Goal: Information Seeking & Learning: Check status

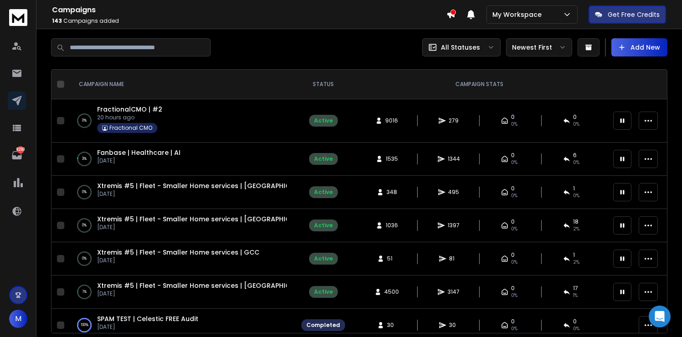
click at [196, 123] on div "0 % FractionalCMO | #2 20 hours ago Fractional CMO" at bounding box center [182, 121] width 210 height 32
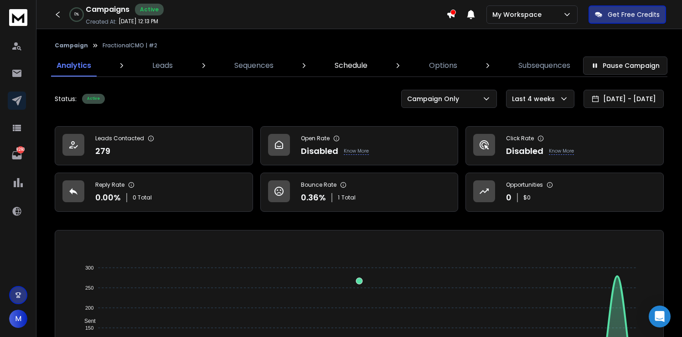
click at [365, 69] on p "Schedule" at bounding box center [350, 65] width 33 height 11
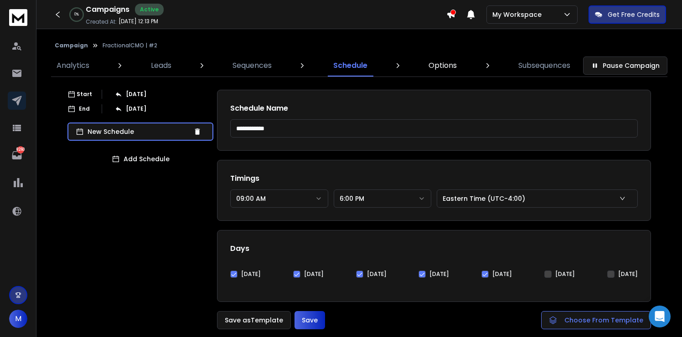
click at [442, 67] on p "Options" at bounding box center [442, 65] width 28 height 11
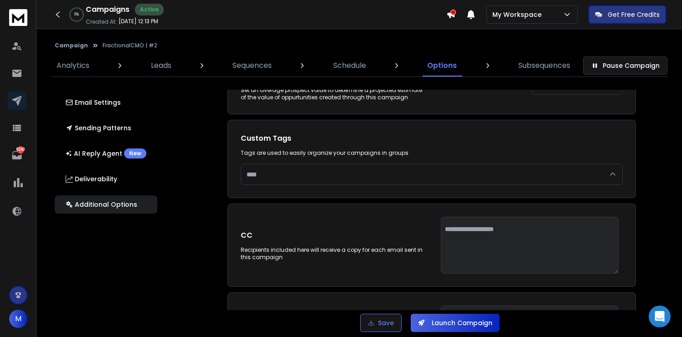
scroll to position [1821, 0]
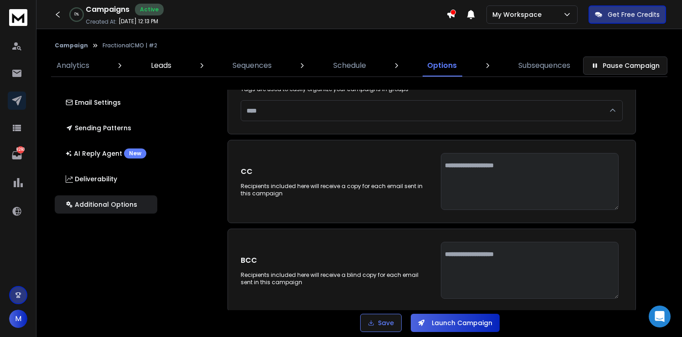
click at [166, 67] on p "Leads" at bounding box center [161, 65] width 21 height 11
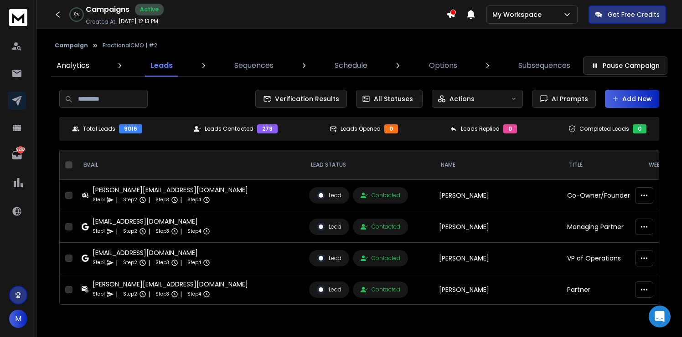
click at [76, 71] on p "Analytics" at bounding box center [73, 65] width 33 height 11
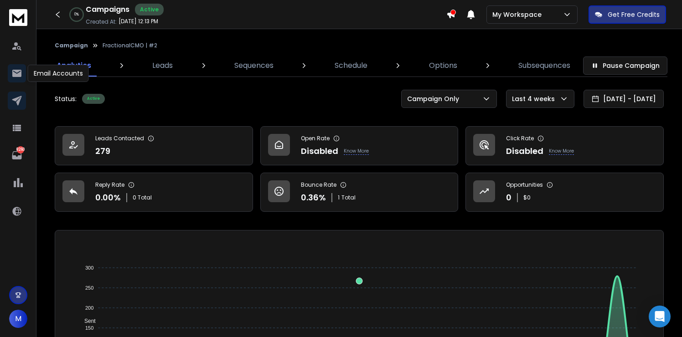
click at [12, 70] on icon at bounding box center [16, 73] width 9 height 7
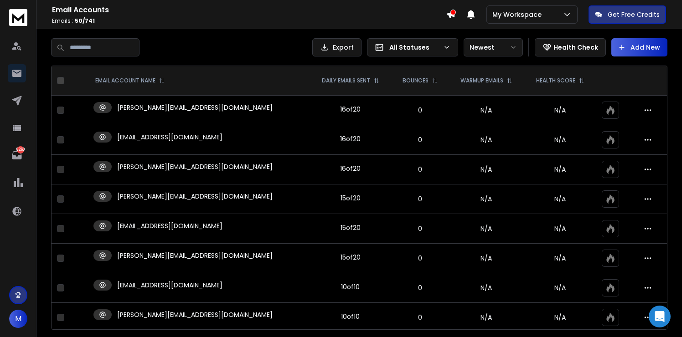
click at [132, 45] on input at bounding box center [95, 47] width 88 height 18
type input "**********"
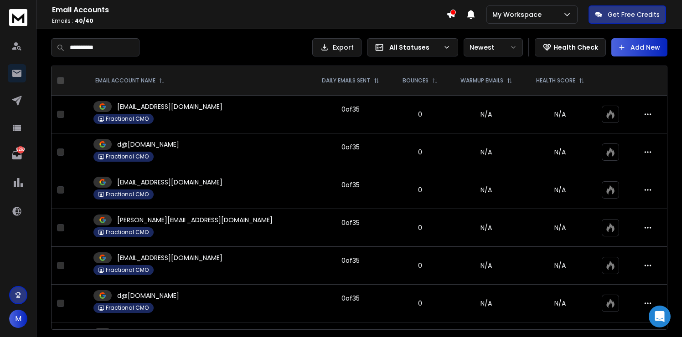
click at [222, 108] on p "[EMAIL_ADDRESS][DOMAIN_NAME]" at bounding box center [169, 106] width 105 height 9
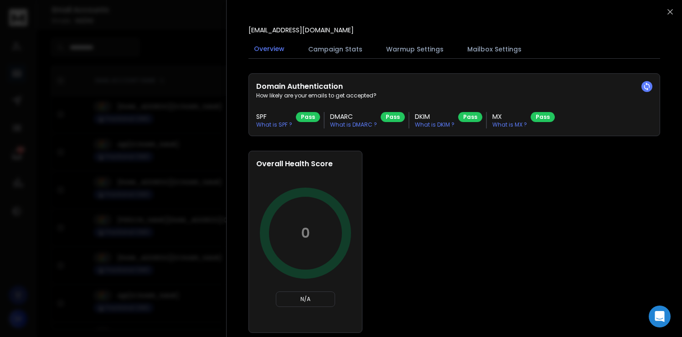
click at [329, 45] on button "Campaign Stats" at bounding box center [335, 49] width 65 height 20
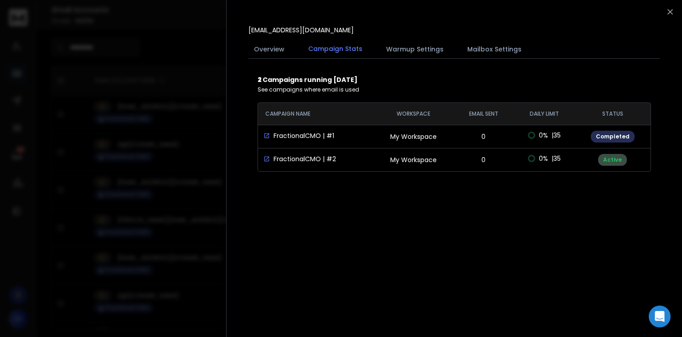
click at [424, 48] on button "Warmup Settings" at bounding box center [415, 49] width 68 height 20
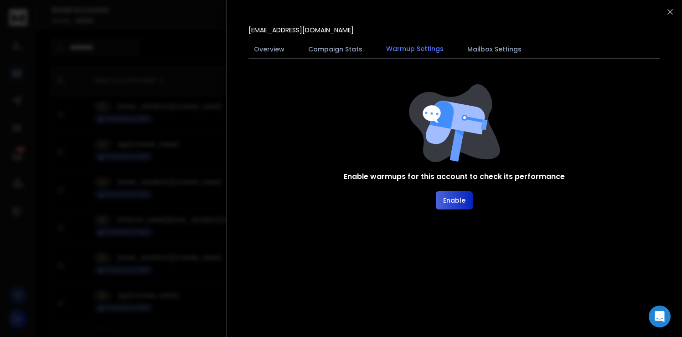
click at [477, 53] on button "Mailbox Settings" at bounding box center [494, 49] width 65 height 20
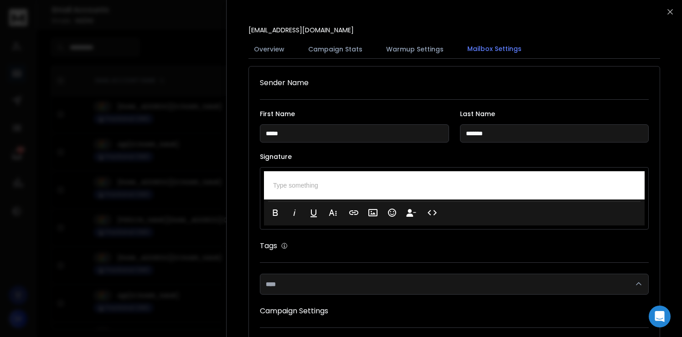
click at [288, 50] on button "Overview" at bounding box center [268, 49] width 41 height 20
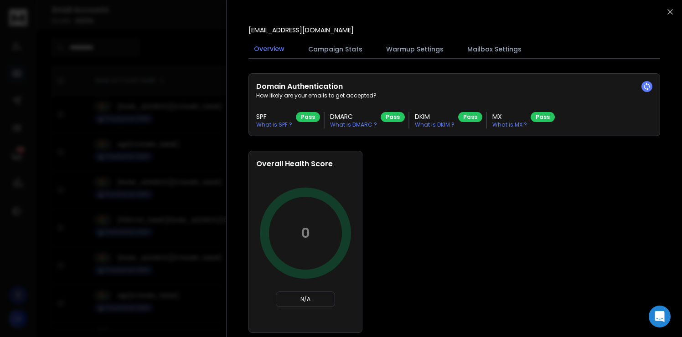
scroll to position [21, 0]
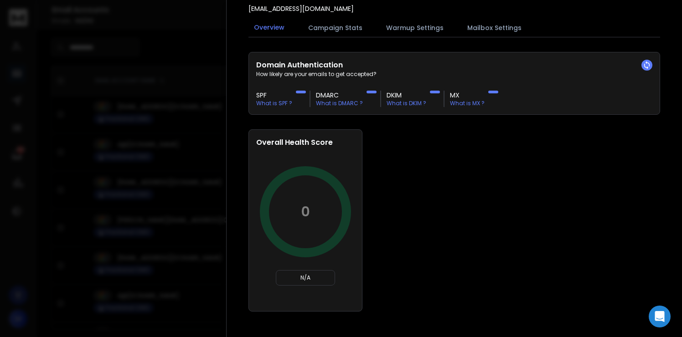
click at [190, 150] on div at bounding box center [341, 168] width 682 height 337
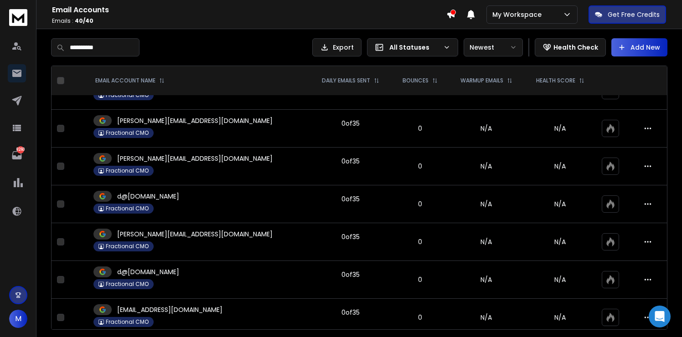
scroll to position [318, 0]
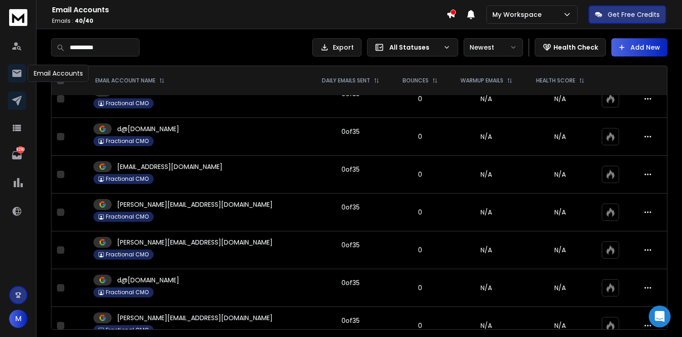
click at [17, 93] on link at bounding box center [17, 101] width 18 height 18
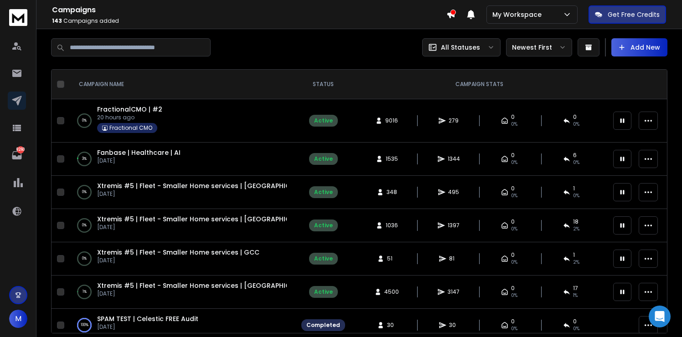
click at [206, 125] on div "0 % FractionalCMO | #2 20 hours ago Fractional CMO" at bounding box center [182, 121] width 210 height 32
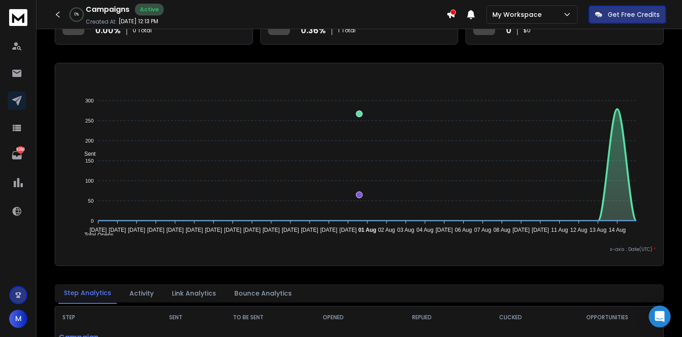
scroll to position [232, 0]
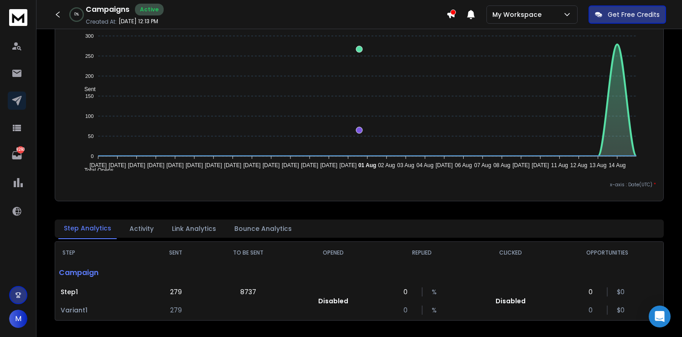
click at [145, 227] on button "Activity" at bounding box center [141, 229] width 35 height 20
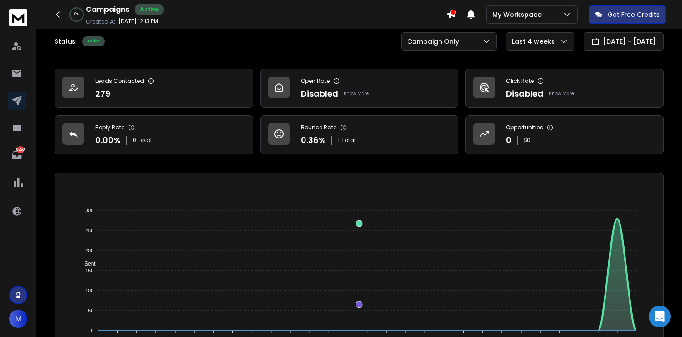
scroll to position [0, 0]
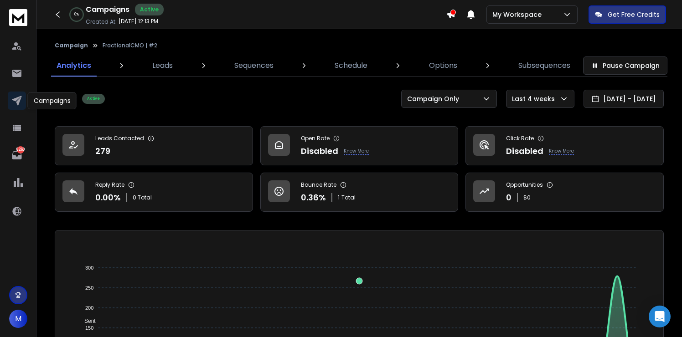
click at [10, 99] on link at bounding box center [17, 101] width 18 height 18
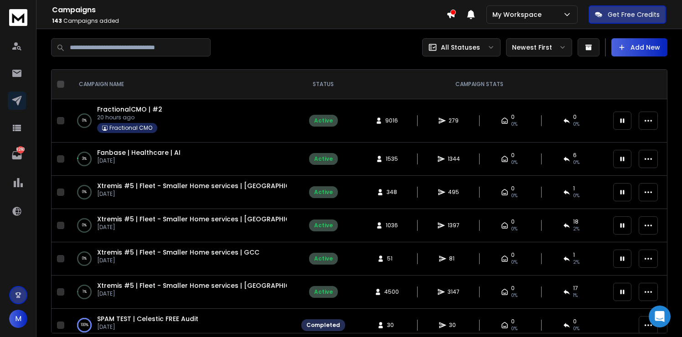
click at [165, 44] on input at bounding box center [130, 47] width 159 height 18
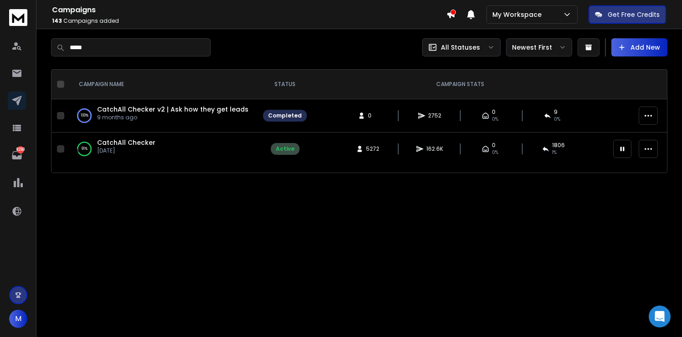
type input "*****"
click at [158, 144] on div "91 % CatchAll Checker 10 months ago" at bounding box center [162, 149] width 171 height 22
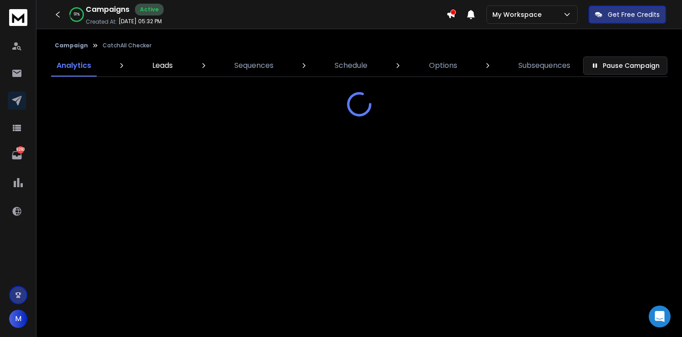
click at [152, 63] on p "Leads" at bounding box center [162, 65] width 21 height 11
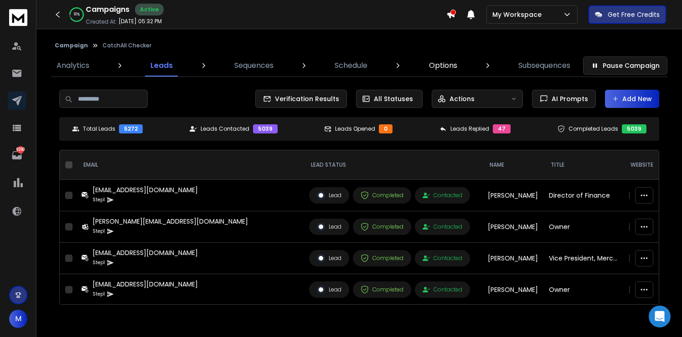
click at [435, 64] on p "Options" at bounding box center [443, 65] width 28 height 11
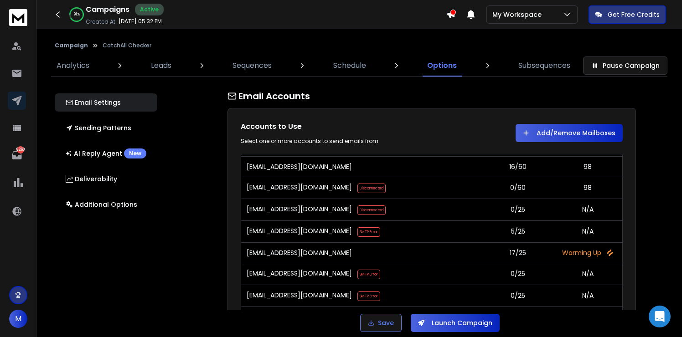
scroll to position [404, 0]
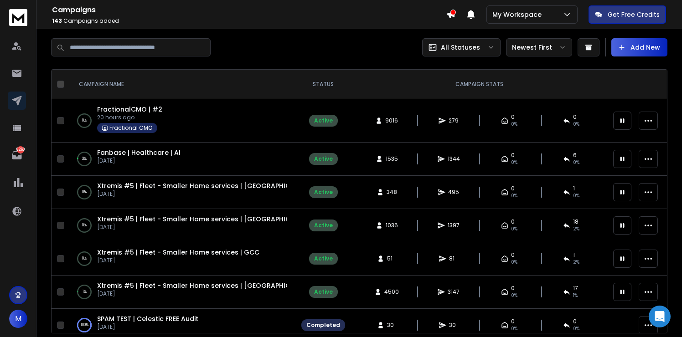
click at [160, 43] on input at bounding box center [130, 47] width 159 height 18
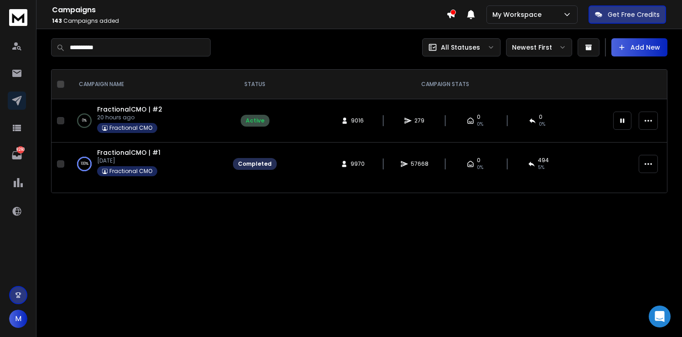
type input "**********"
click at [193, 163] on div "100 % FractionalCMO | #1 [DATE] Fractional CMO" at bounding box center [147, 164] width 141 height 32
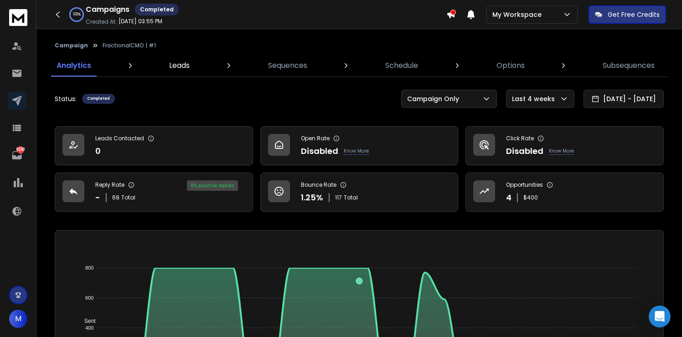
click at [187, 71] on p "Leads" at bounding box center [179, 65] width 21 height 11
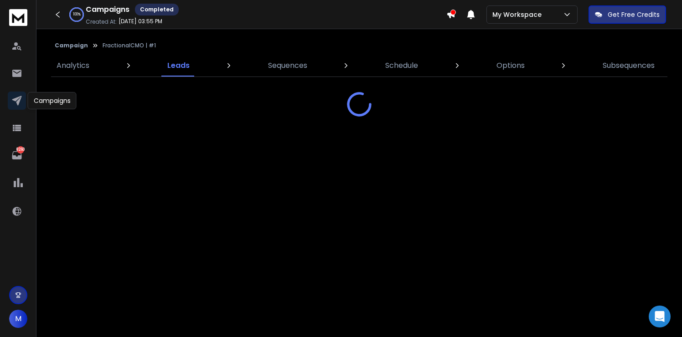
click at [14, 98] on icon at bounding box center [16, 100] width 11 height 11
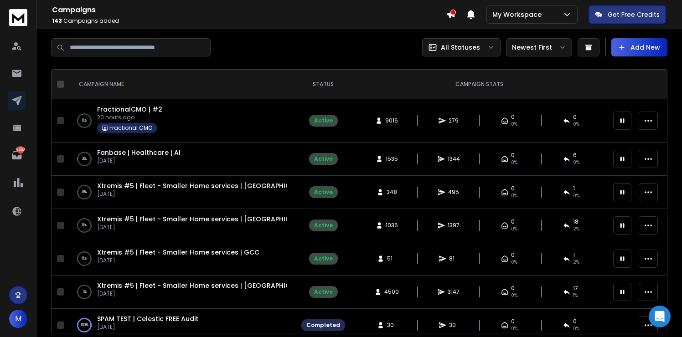
click at [154, 104] on td "0 % FractionalCMO | #2 20 hours ago Fractional CMO" at bounding box center [182, 120] width 228 height 43
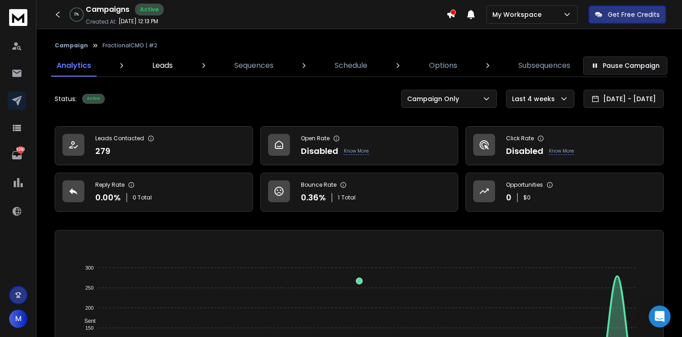
click at [164, 67] on p "Leads" at bounding box center [162, 65] width 21 height 11
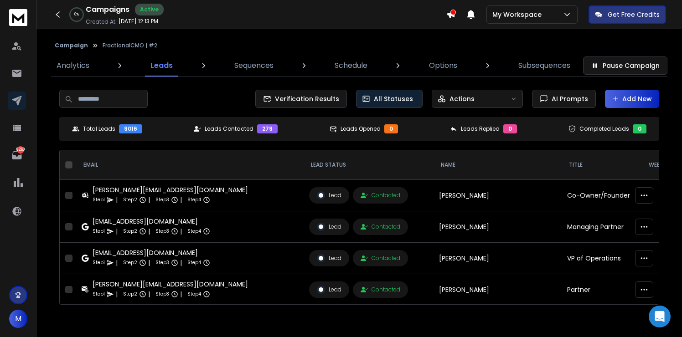
click at [407, 106] on button "All Statuses" at bounding box center [389, 99] width 67 height 18
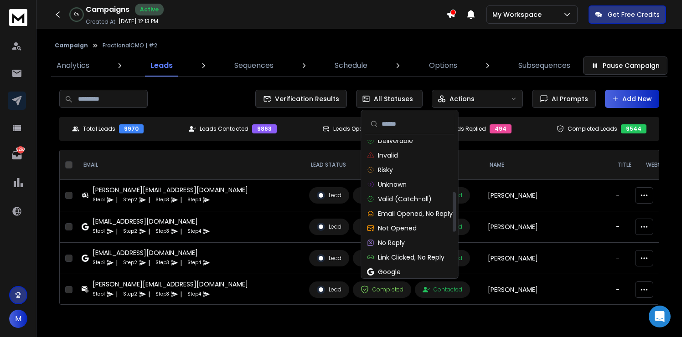
scroll to position [184, 0]
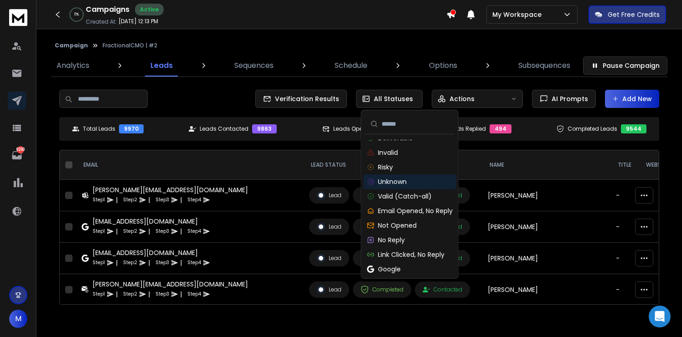
click at [303, 150] on th "LEAD STATUS" at bounding box center [392, 165] width 179 height 30
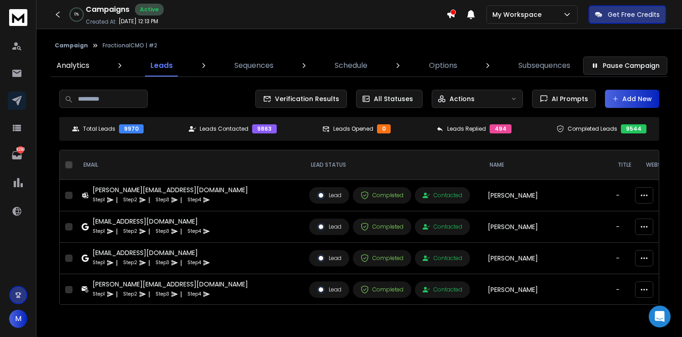
click at [80, 67] on p "Analytics" at bounding box center [73, 65] width 33 height 11
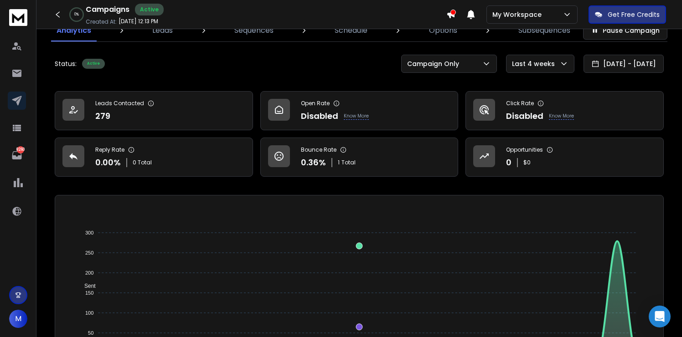
scroll to position [26, 0]
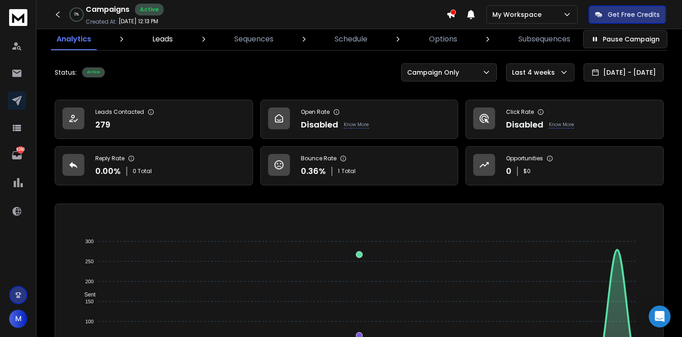
click at [163, 46] on link "Leads" at bounding box center [162, 39] width 31 height 22
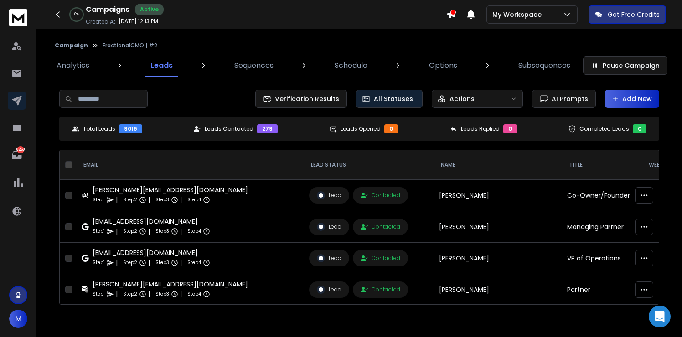
click at [376, 106] on button "All Statuses" at bounding box center [389, 99] width 67 height 18
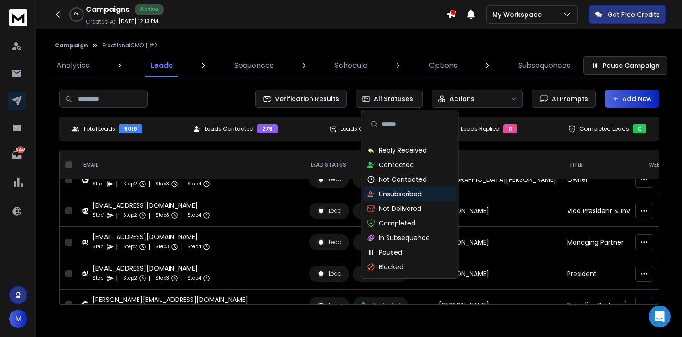
scroll to position [687, 0]
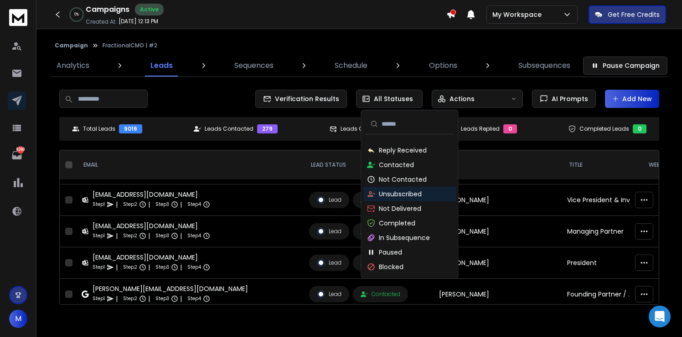
click at [196, 259] on div "gwilliams@ahwilliamsco.com" at bounding box center [152, 257] width 118 height 9
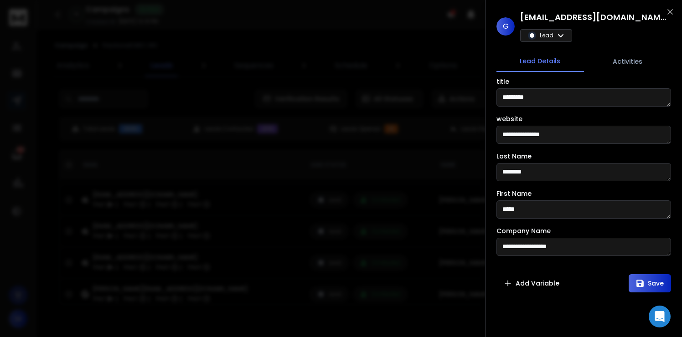
click at [196, 258] on div at bounding box center [341, 168] width 682 height 337
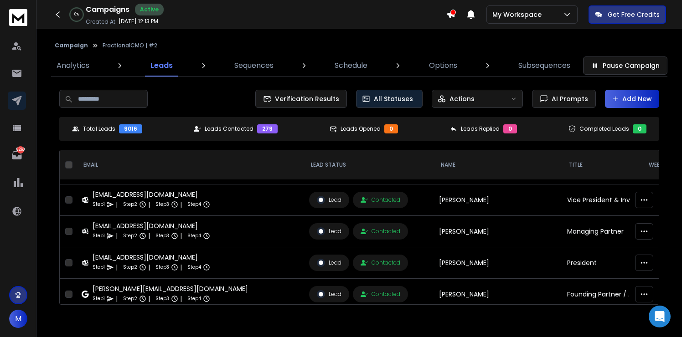
click at [384, 101] on p "All Statuses" at bounding box center [393, 98] width 39 height 9
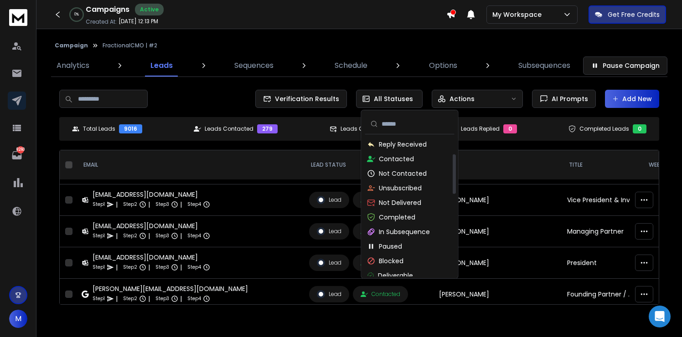
scroll to position [48, 0]
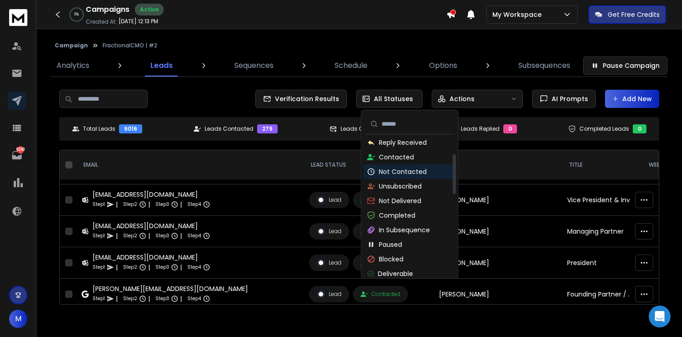
click at [400, 168] on p "Not Contacted" at bounding box center [403, 171] width 48 height 9
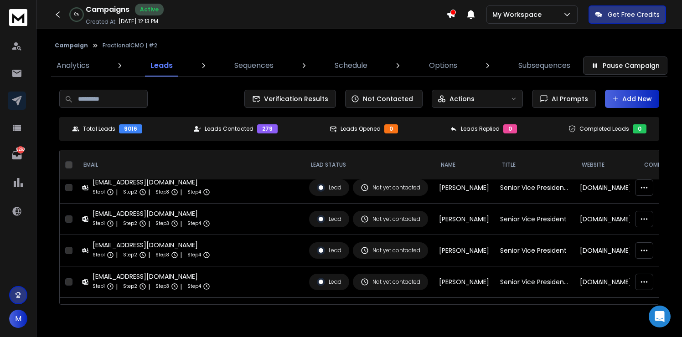
scroll to position [663, 0]
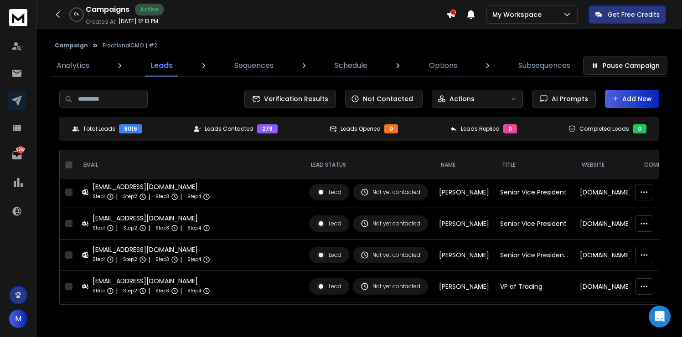
click at [494, 229] on td "Senior Vice President" at bounding box center [534, 223] width 80 height 31
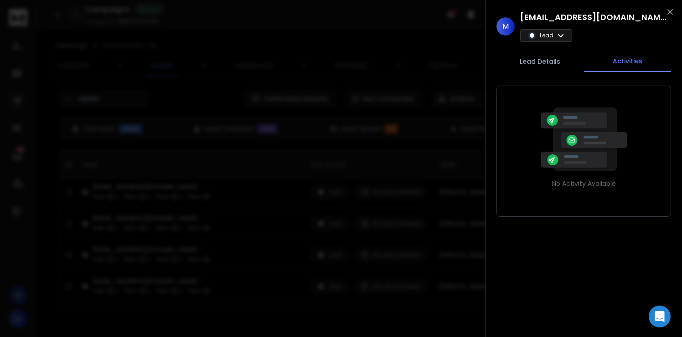
click at [602, 65] on button "Activities" at bounding box center [627, 61] width 87 height 21
click at [347, 190] on div at bounding box center [341, 168] width 682 height 337
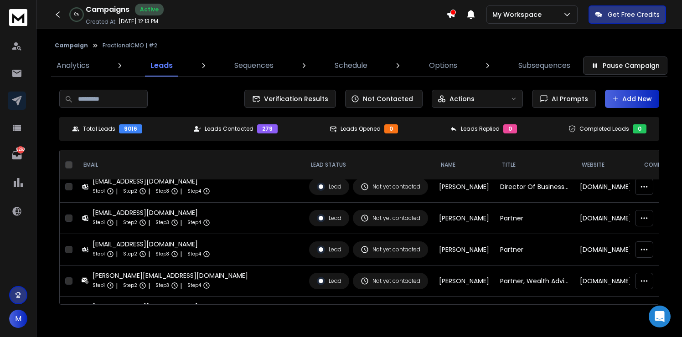
scroll to position [941, 0]
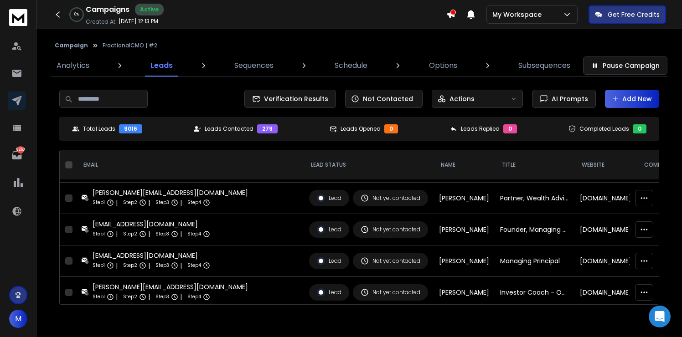
click at [433, 209] on td "Bryan Molinar" at bounding box center [463, 198] width 61 height 31
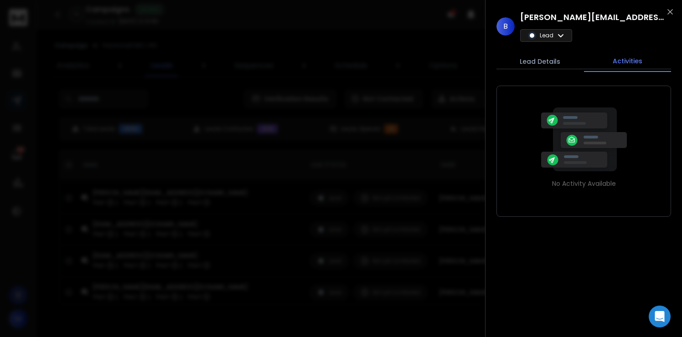
click at [620, 66] on button "Activities" at bounding box center [627, 61] width 87 height 21
click at [375, 198] on div at bounding box center [341, 168] width 682 height 337
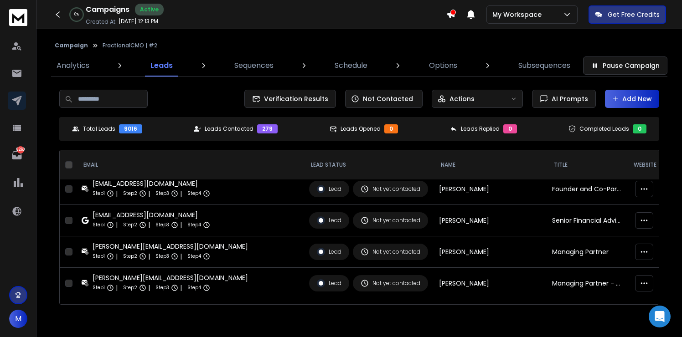
scroll to position [2036, 0]
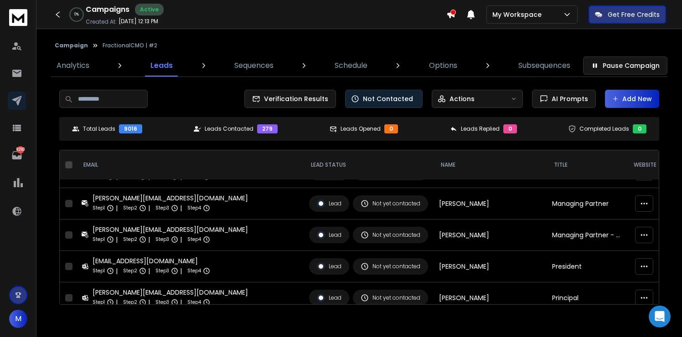
click at [381, 93] on button "Not Contacted" at bounding box center [383, 99] width 77 height 18
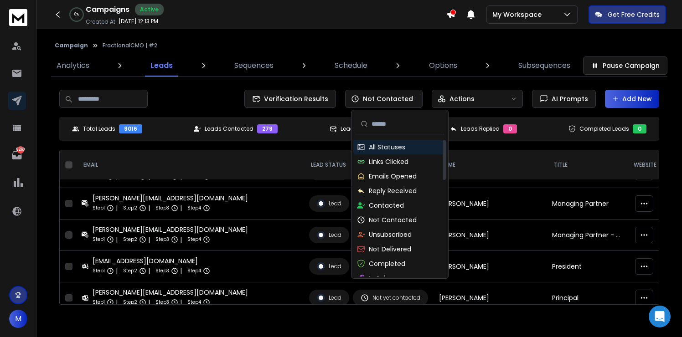
click at [384, 145] on p "All Statuses" at bounding box center [387, 147] width 36 height 9
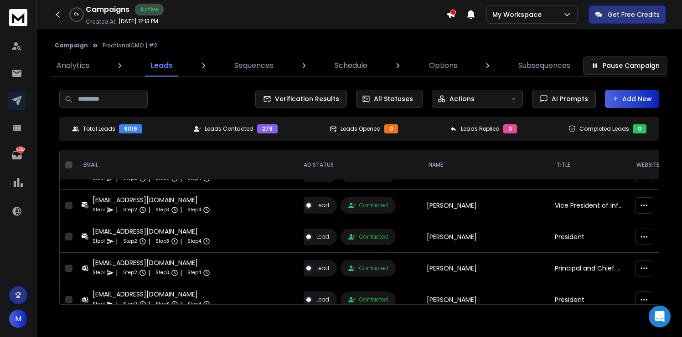
scroll to position [3661, 12]
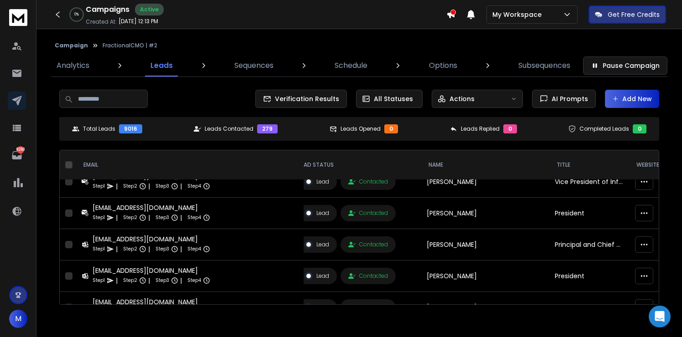
click at [291, 235] on td "Lead Contacted" at bounding box center [356, 244] width 130 height 31
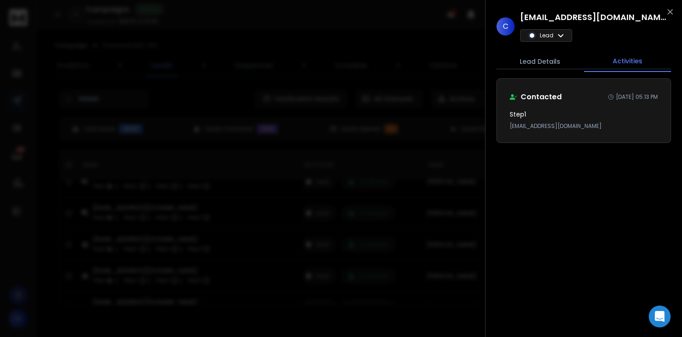
click at [607, 61] on button "Activities" at bounding box center [627, 61] width 87 height 21
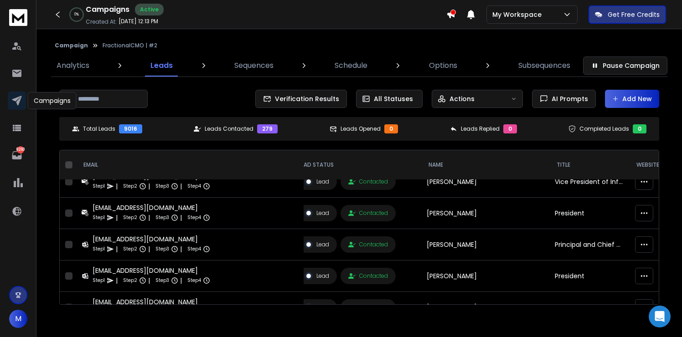
click at [22, 103] on link at bounding box center [17, 101] width 18 height 18
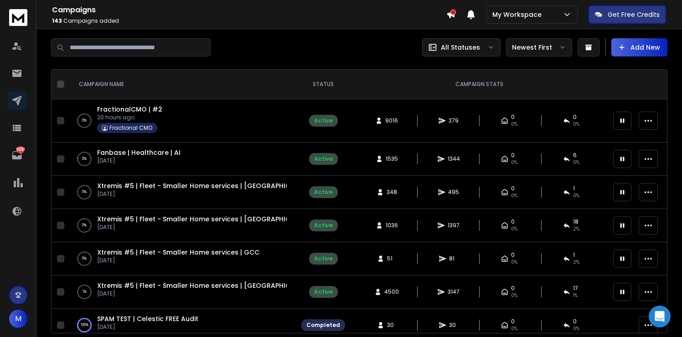
click at [190, 282] on span "Xtremis #5 | Fleet - Smaller Home services | [GEOGRAPHIC_DATA]" at bounding box center [207, 285] width 220 height 9
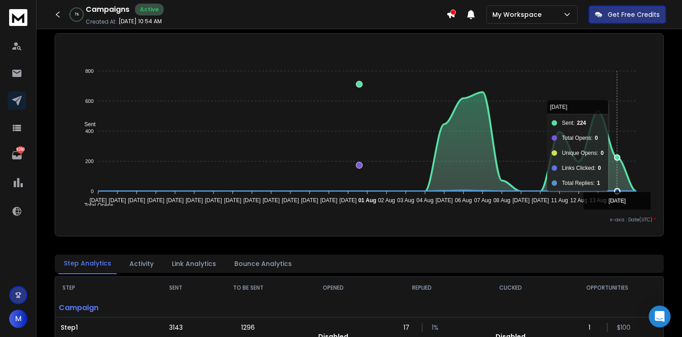
scroll to position [271, 0]
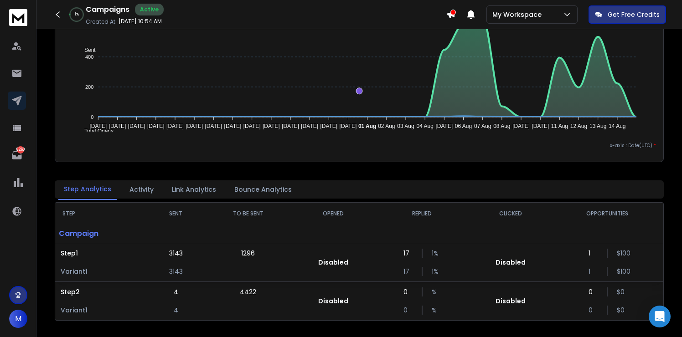
click at [140, 193] on button "Activity" at bounding box center [141, 190] width 35 height 20
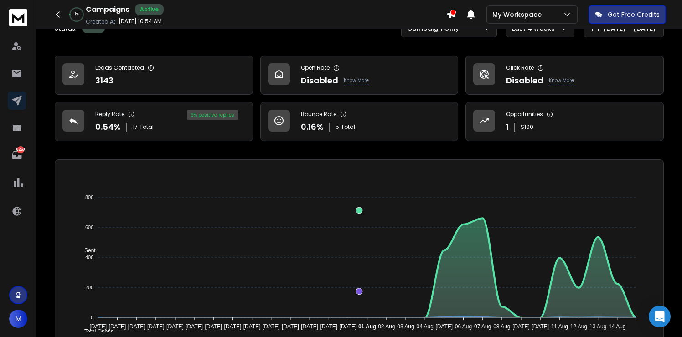
scroll to position [36, 0]
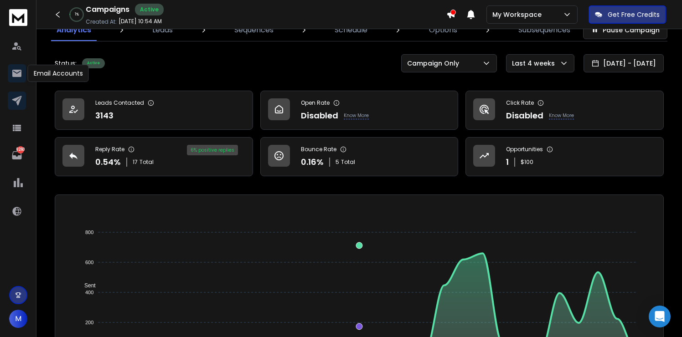
click at [12, 77] on icon at bounding box center [16, 73] width 11 height 11
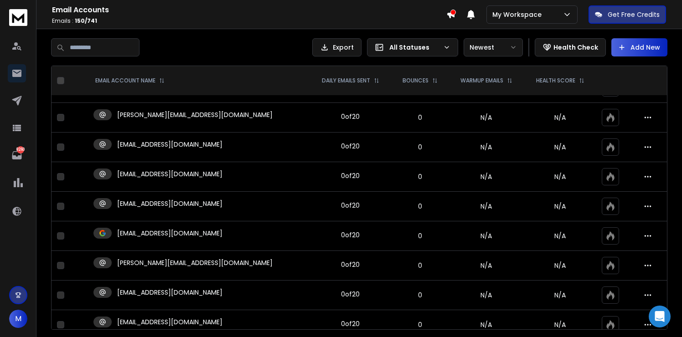
scroll to position [3400, 0]
click at [257, 162] on td "jacks@trycopycollective.com" at bounding box center [198, 177] width 221 height 30
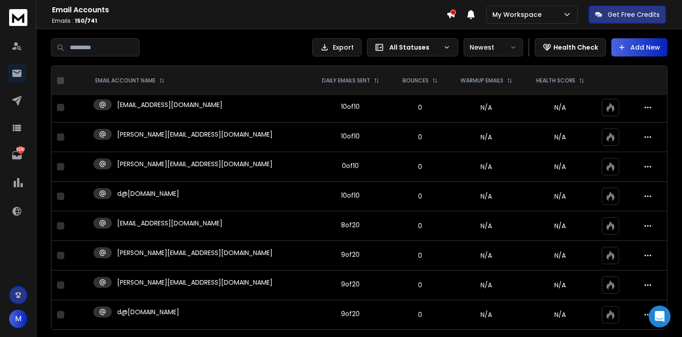
scroll to position [0, 0]
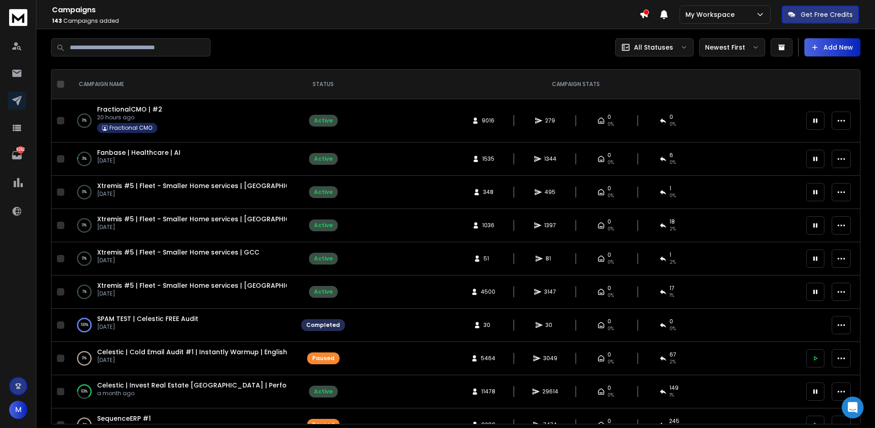
click at [108, 45] on input at bounding box center [130, 47] width 159 height 18
type input "********"
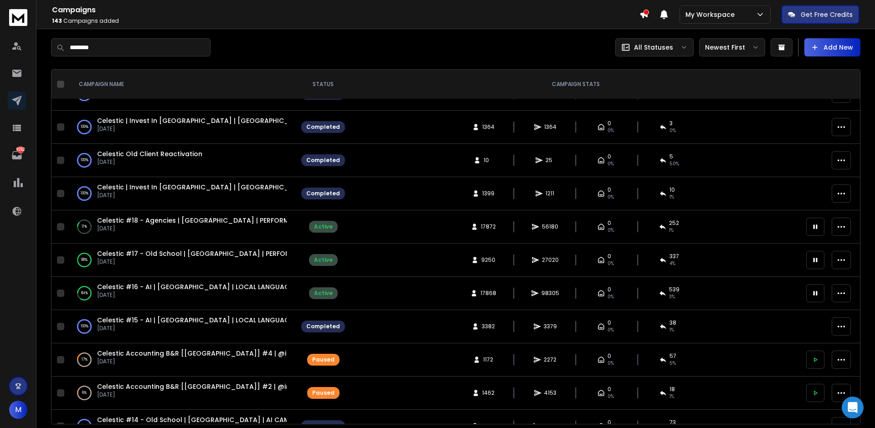
scroll to position [290, 0]
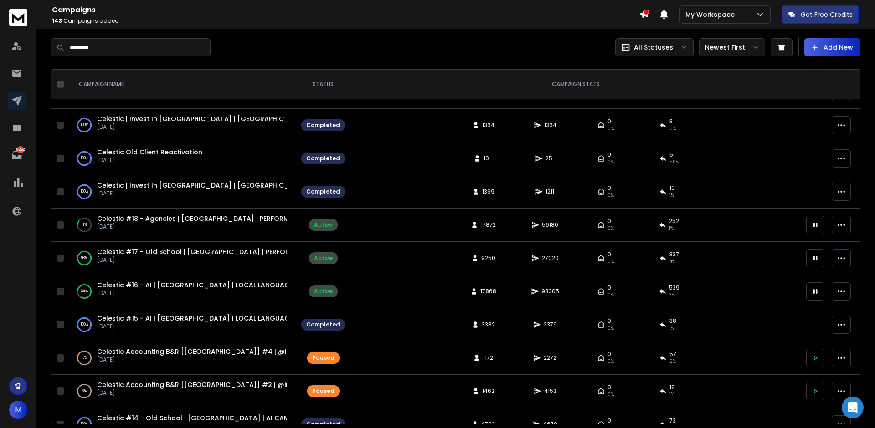
click at [216, 288] on span "Celestic #16 - AI | [GEOGRAPHIC_DATA] | LOCAL LANGUAGE | BROAD |" at bounding box center [211, 285] width 228 height 9
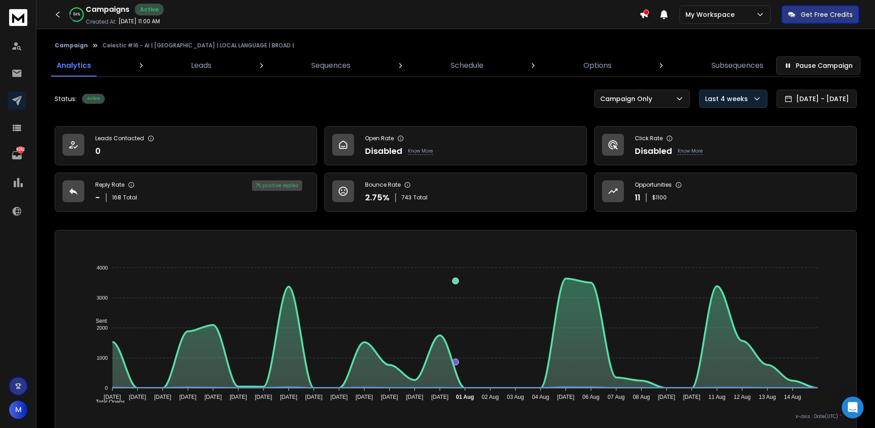
click at [705, 98] on p "Last 4 weeks" at bounding box center [728, 98] width 46 height 9
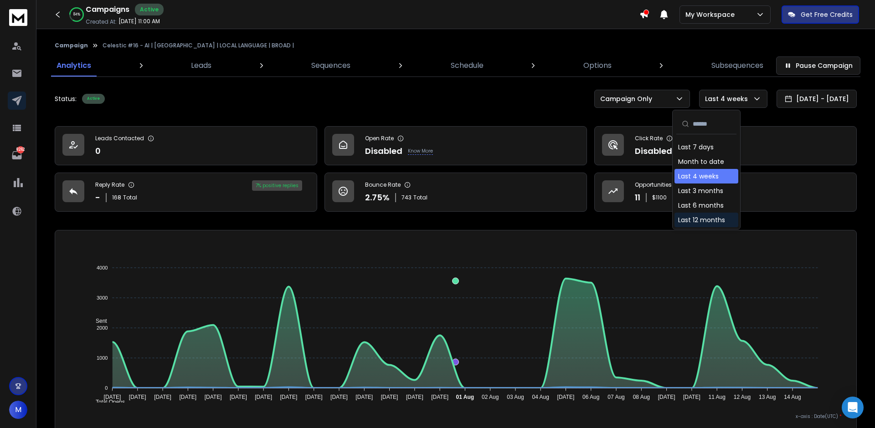
click at [699, 220] on div "Last 12 months" at bounding box center [701, 220] width 47 height 9
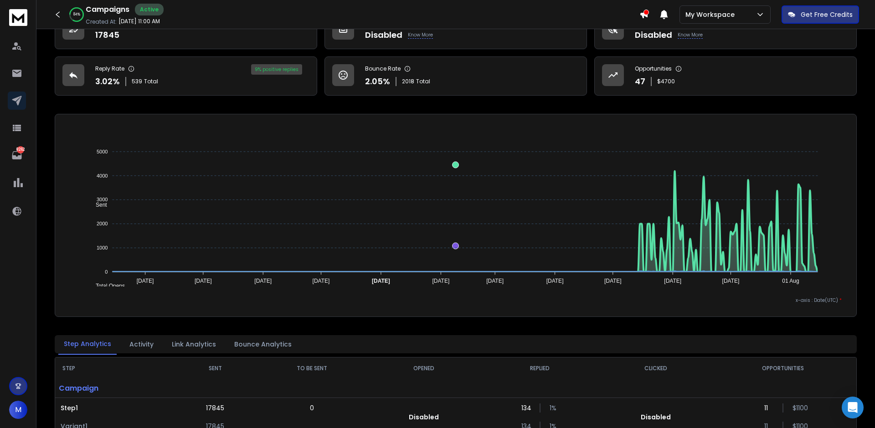
scroll to position [335, 0]
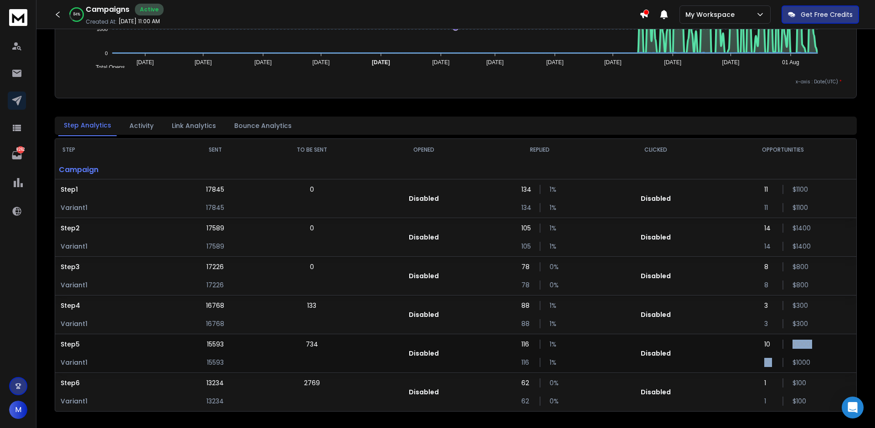
drag, startPoint x: 778, startPoint y: 338, endPoint x: 822, endPoint y: 355, distance: 47.0
click at [822, 355] on td "10 $ 1000 10 $ 1000" at bounding box center [783, 353] width 147 height 39
click at [822, 355] on div "10 $ 1000 10 $ 1000" at bounding box center [783, 353] width 136 height 27
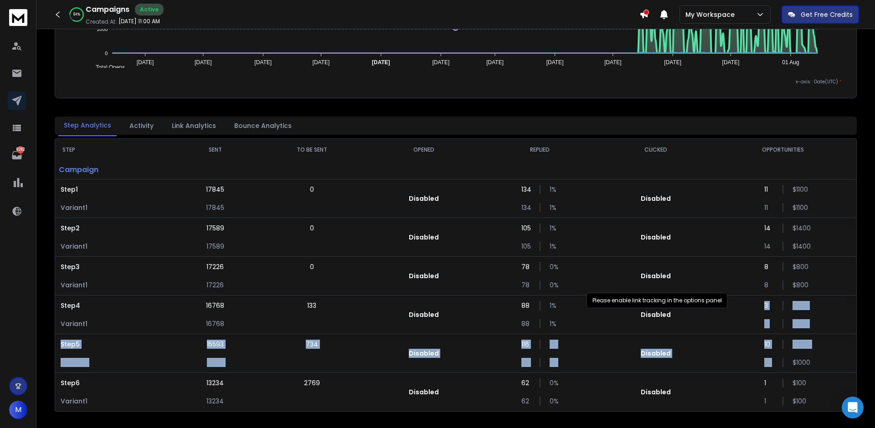
drag, startPoint x: 823, startPoint y: 358, endPoint x: 687, endPoint y: 303, distance: 146.2
click at [684, 310] on tbody "Campaign Step 1 Variant 1 17845 17845 0 Disabled 134 1 % 134 1 % Disabled 11 $ …" at bounding box center [455, 286] width 801 height 251
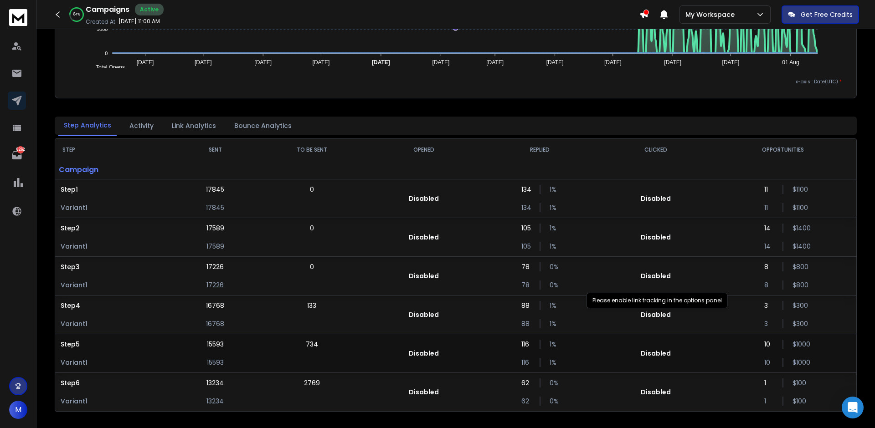
click at [754, 363] on div "10 $ 1000 10 $ 1000" at bounding box center [783, 353] width 136 height 27
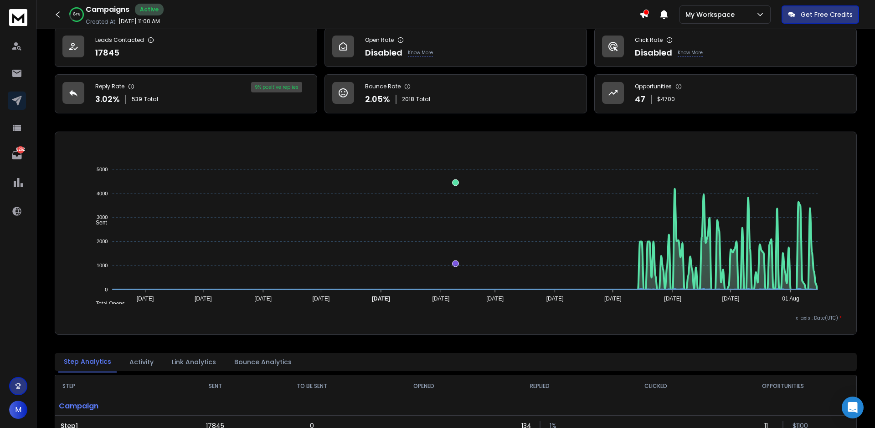
scroll to position [0, 0]
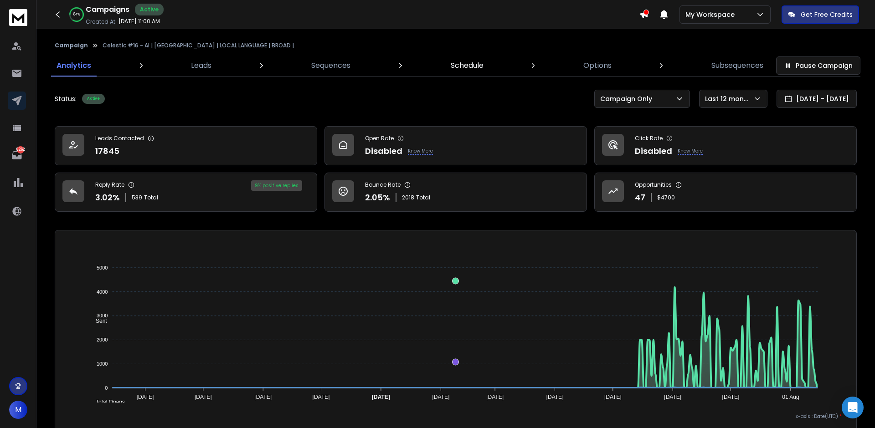
click at [463, 66] on p "Schedule" at bounding box center [467, 65] width 33 height 11
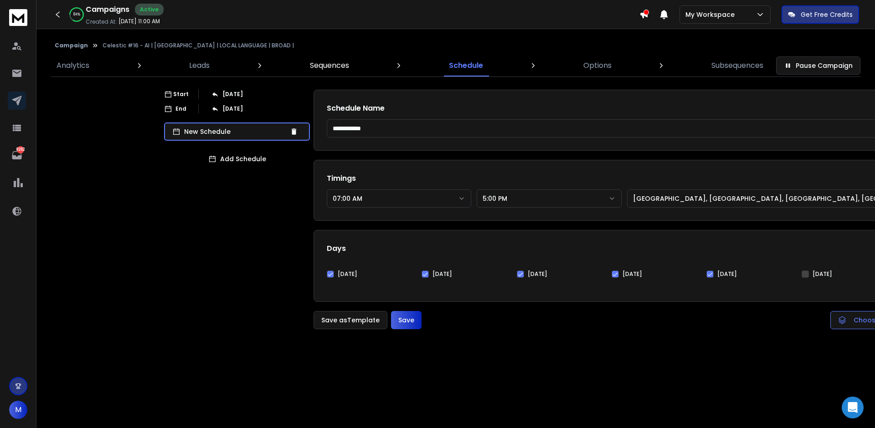
click at [338, 67] on p "Sequences" at bounding box center [329, 65] width 39 height 11
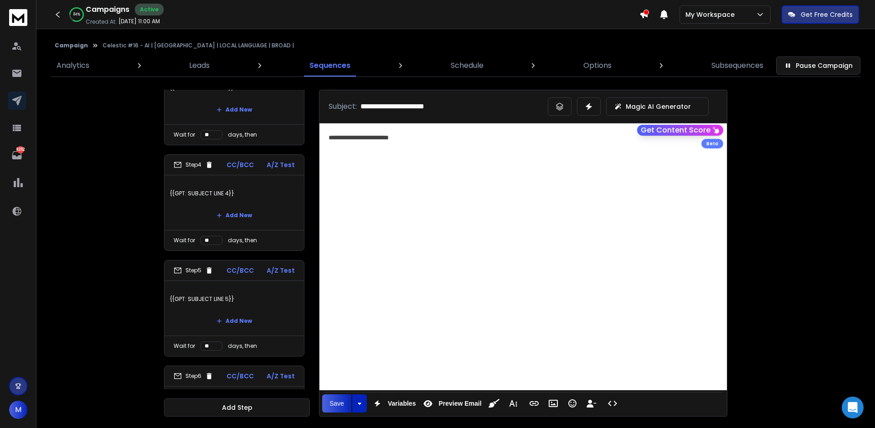
scroll to position [306, 0]
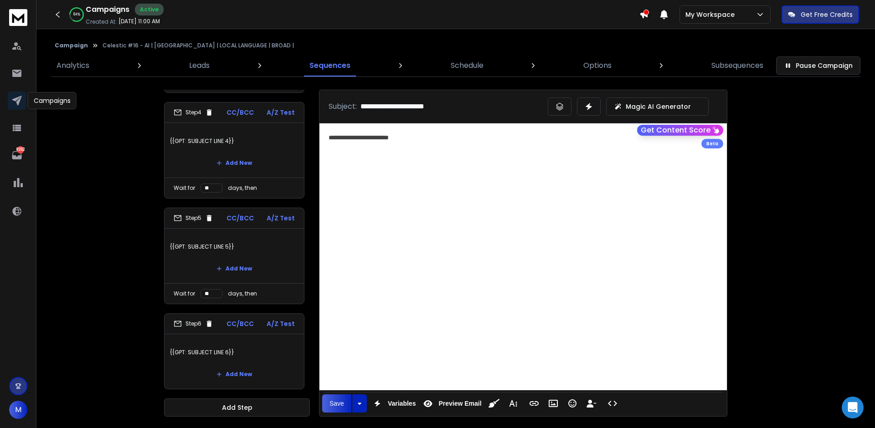
click at [20, 98] on icon at bounding box center [17, 101] width 10 height 10
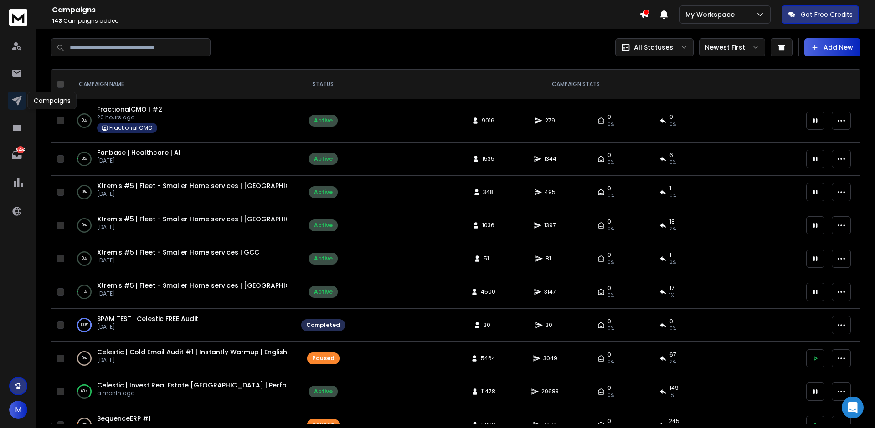
click at [118, 49] on input at bounding box center [130, 47] width 159 height 18
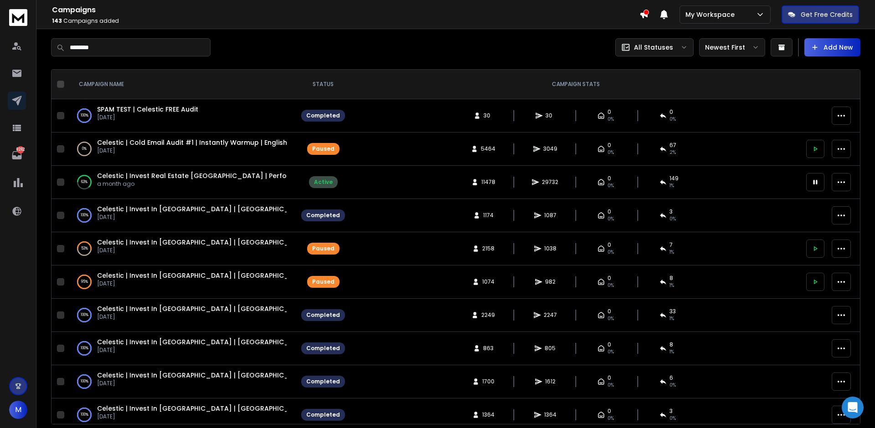
drag, startPoint x: 114, startPoint y: 51, endPoint x: 113, endPoint y: 41, distance: 10.1
click at [113, 42] on input "********" at bounding box center [130, 47] width 159 height 18
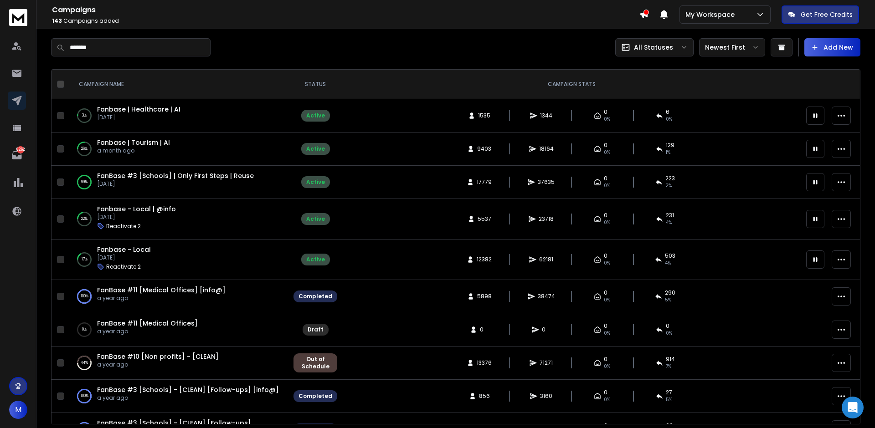
type input "*******"
click at [160, 143] on span "Fanbase | Tourism | AI" at bounding box center [133, 142] width 73 height 9
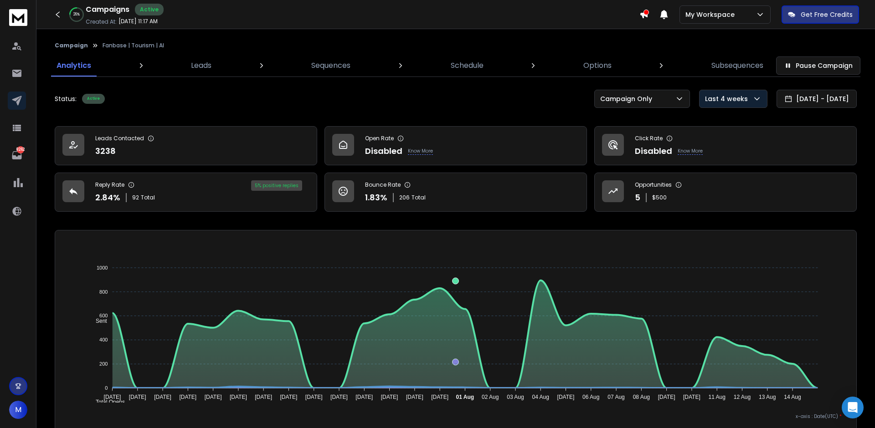
click at [705, 103] on p "Last 4 weeks" at bounding box center [728, 98] width 46 height 9
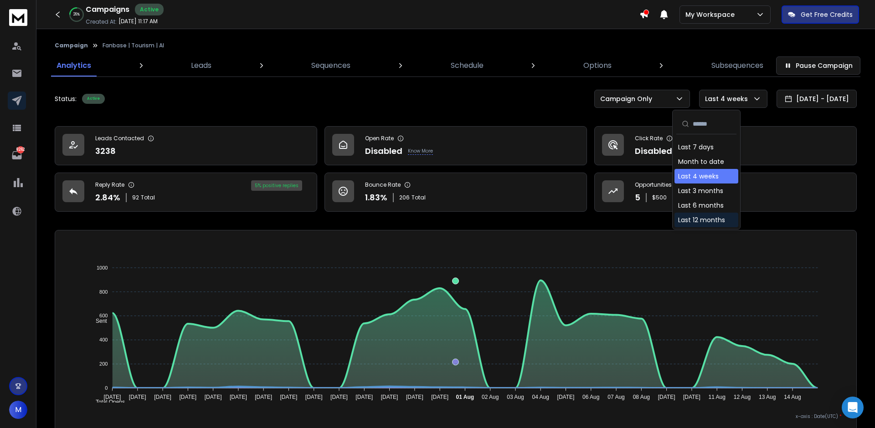
click at [693, 218] on div "Last 12 months" at bounding box center [701, 220] width 47 height 9
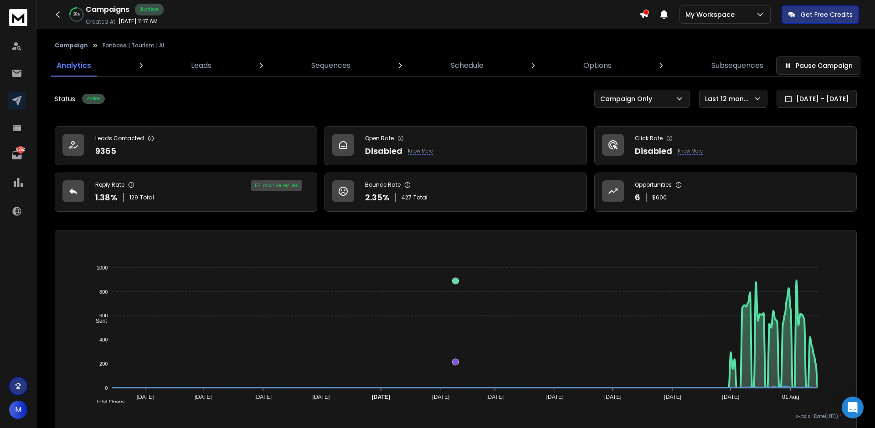
click at [639, 196] on p "6" at bounding box center [637, 197] width 5 height 13
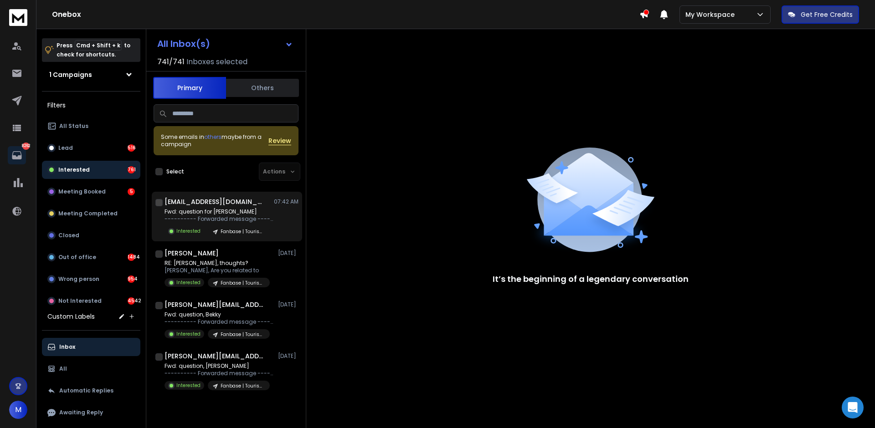
click at [216, 197] on h1 "celesticagency@gmail.com" at bounding box center [215, 201] width 100 height 9
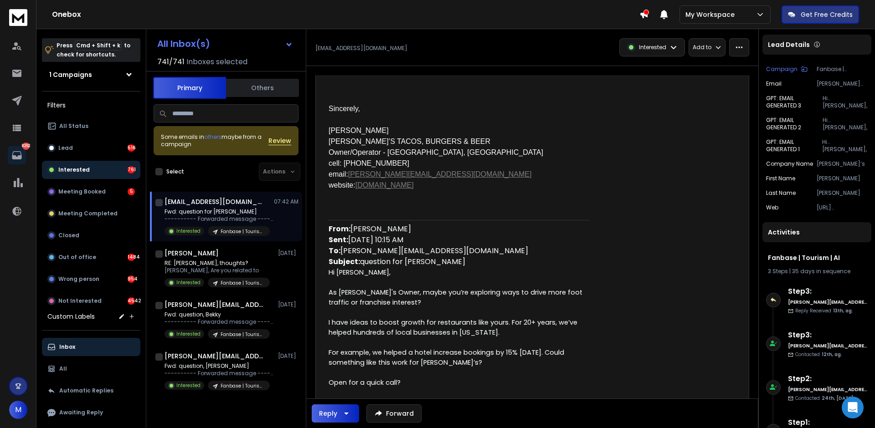
scroll to position [316, 0]
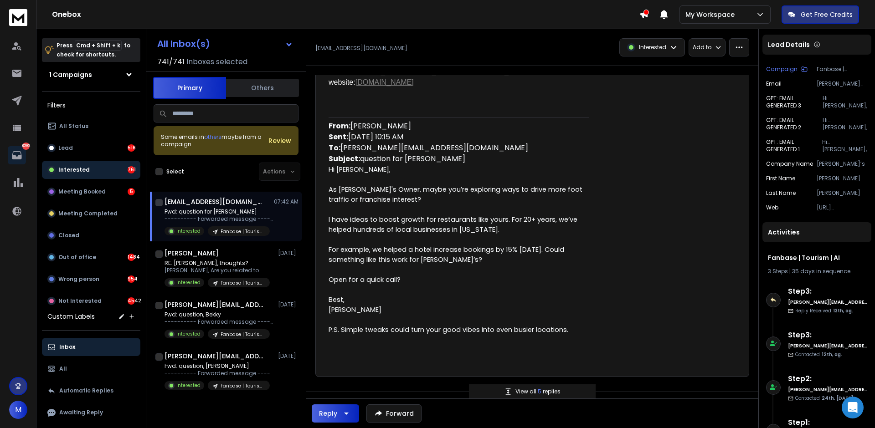
click at [519, 388] on p "View all 5 replies" at bounding box center [537, 391] width 45 height 7
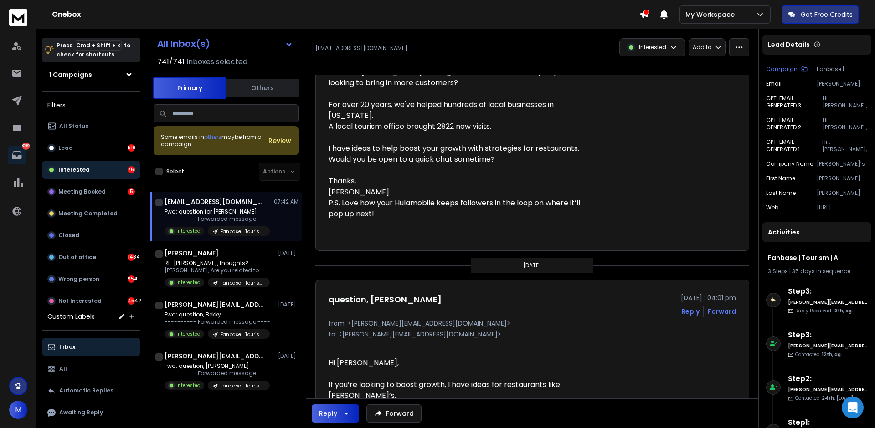
scroll to position [2574, 0]
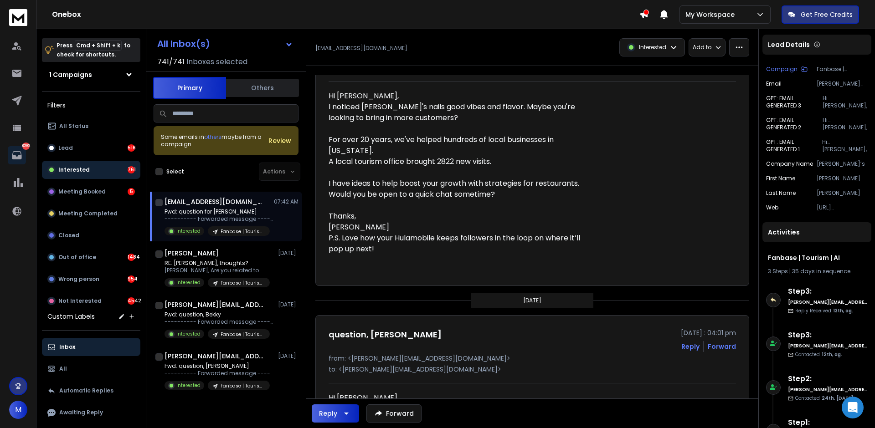
click at [664, 48] on p "Interested" at bounding box center [652, 47] width 27 height 7
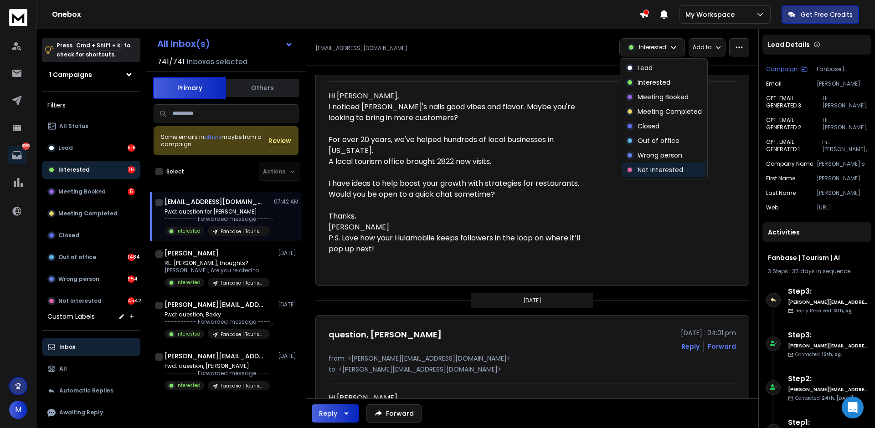
click at [654, 169] on p "Not Interested" at bounding box center [661, 169] width 46 height 9
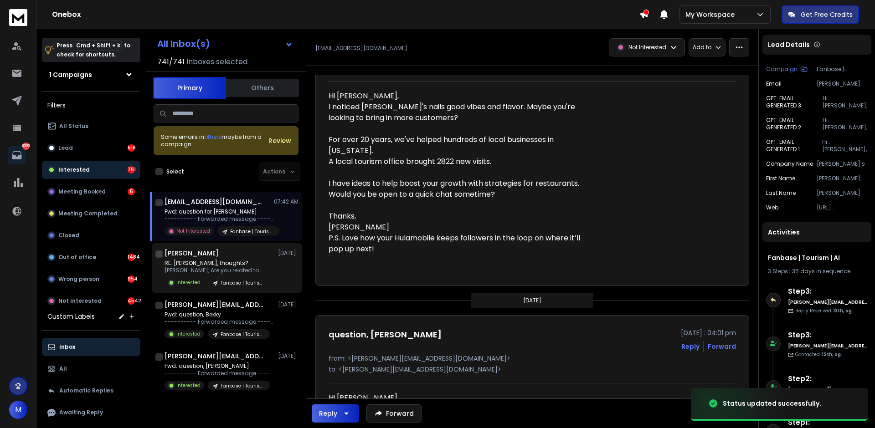
click at [287, 272] on div "RE: Frank, thoughts? Brian, Are you related to Interested Fanbase | Tourism | AI" at bounding box center [232, 274] width 134 height 28
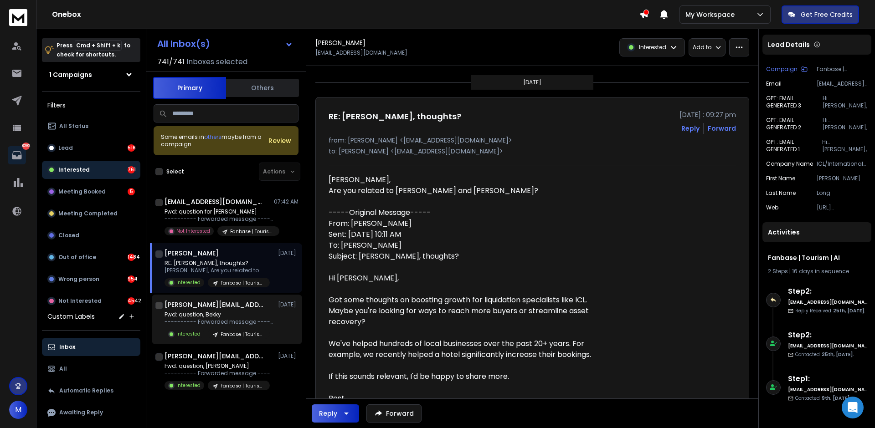
click at [235, 327] on div "Fwd: question, Bekky ---------- Forwarded message --------- From: Bekky Interes…" at bounding box center [219, 325] width 109 height 28
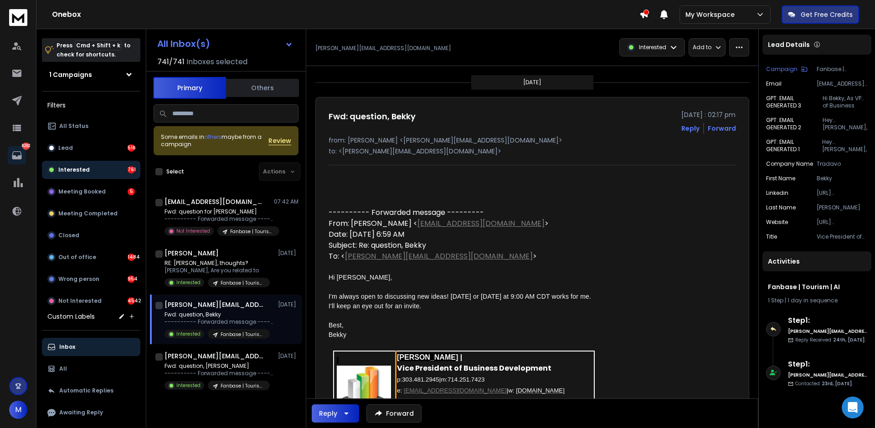
scroll to position [80, 0]
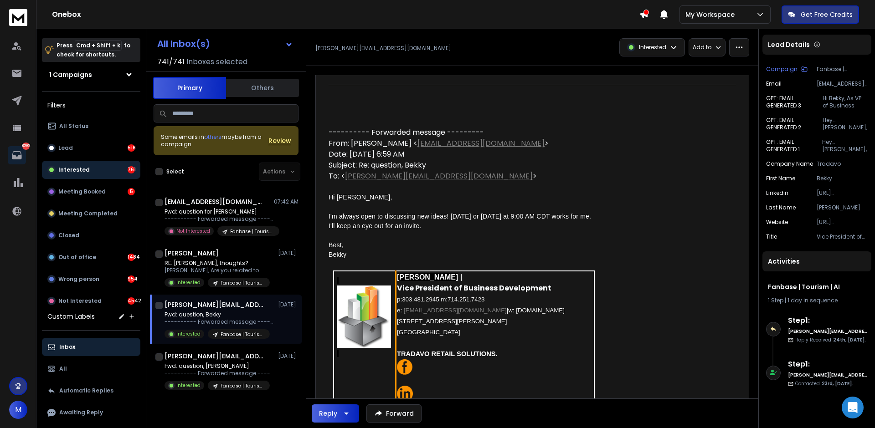
click at [347, 218] on div "I'm always open to discussing new ideas! Wednesday or Thursday at 9:00 AM CDT w…" at bounding box center [462, 221] width 266 height 19
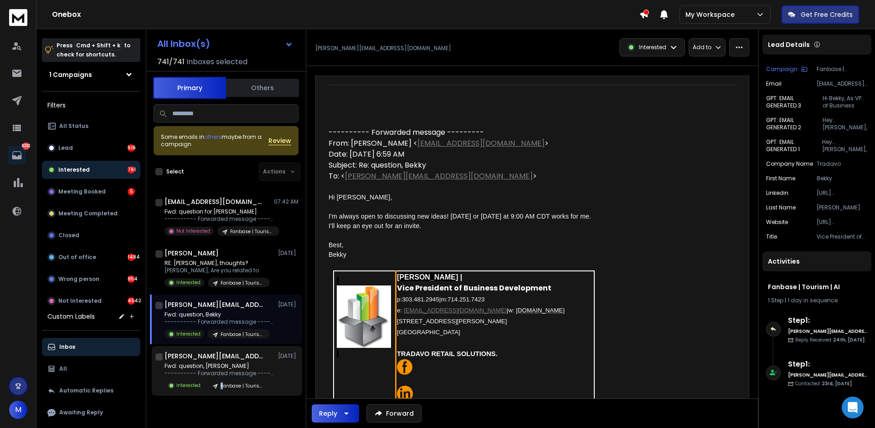
click at [222, 383] on p "Fanbase | Tourism | AI" at bounding box center [243, 386] width 44 height 7
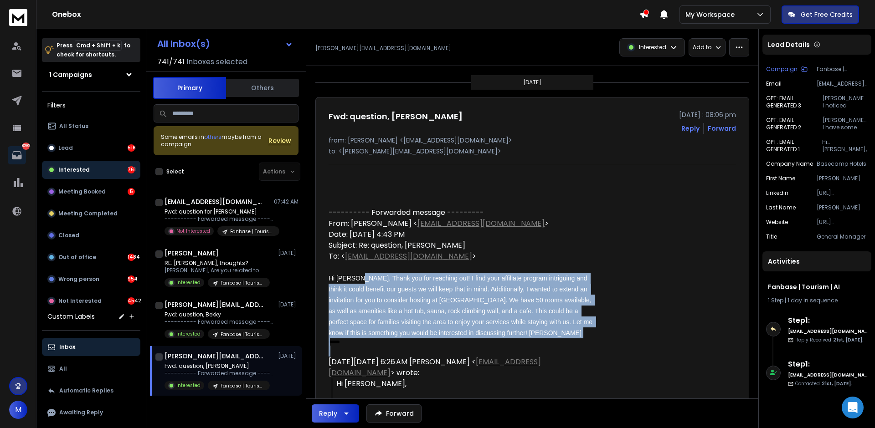
drag, startPoint x: 358, startPoint y: 275, endPoint x: 494, endPoint y: 346, distance: 154.1
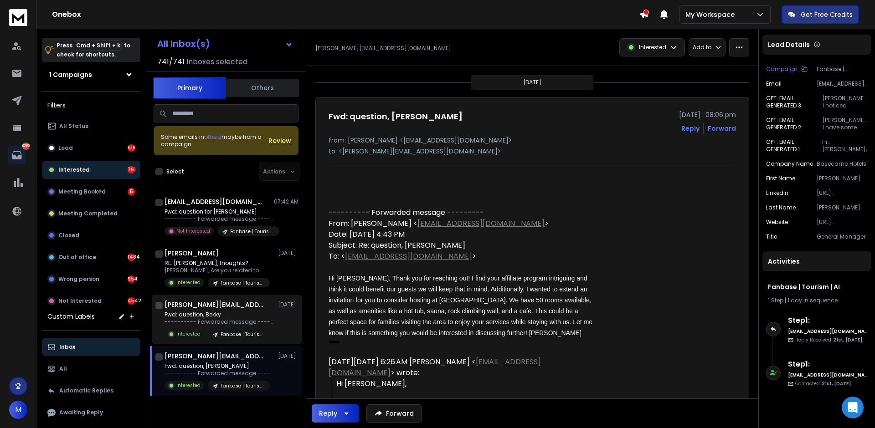
click at [216, 325] on p "---------- Forwarded message --------- From: Bekky" at bounding box center [219, 322] width 109 height 7
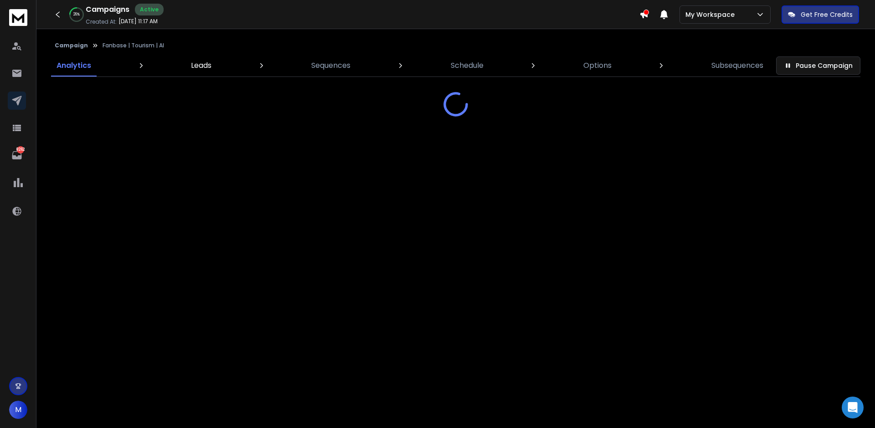
click at [201, 72] on link "Leads" at bounding box center [200, 66] width 31 height 22
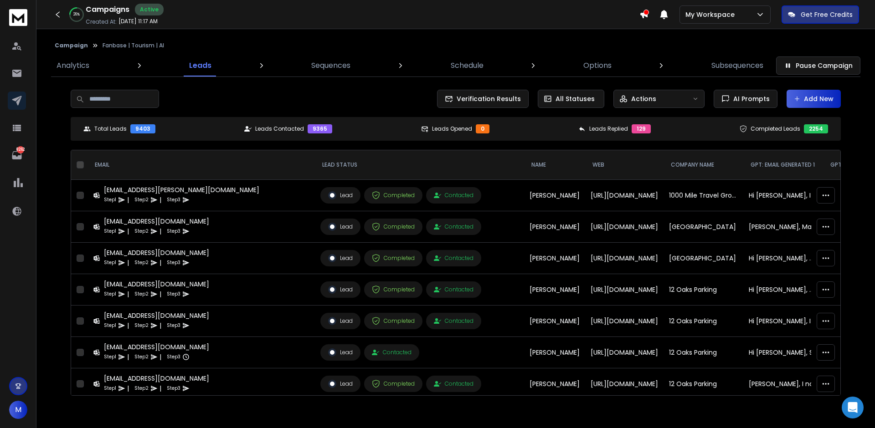
click at [612, 101] on div "Verification Results All Statuses Actions AI Prompts Add New" at bounding box center [639, 99] width 404 height 18
click at [595, 101] on p "All Statuses" at bounding box center [574, 98] width 39 height 9
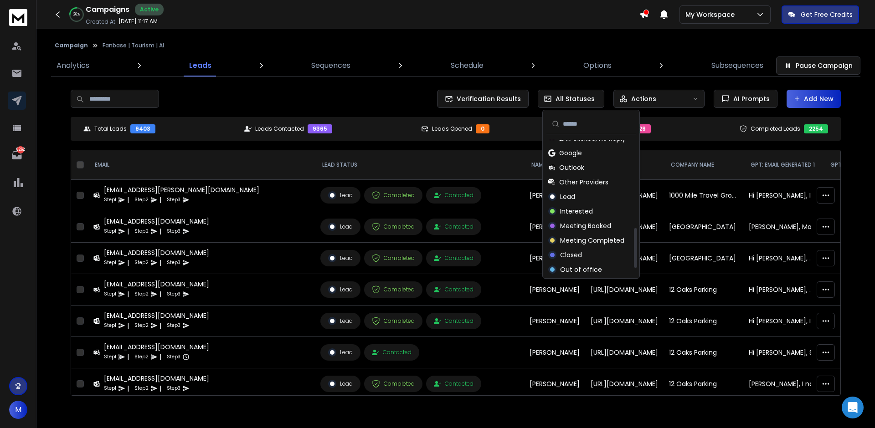
scroll to position [302, 0]
click at [586, 209] on p "Interested" at bounding box center [576, 209] width 33 height 9
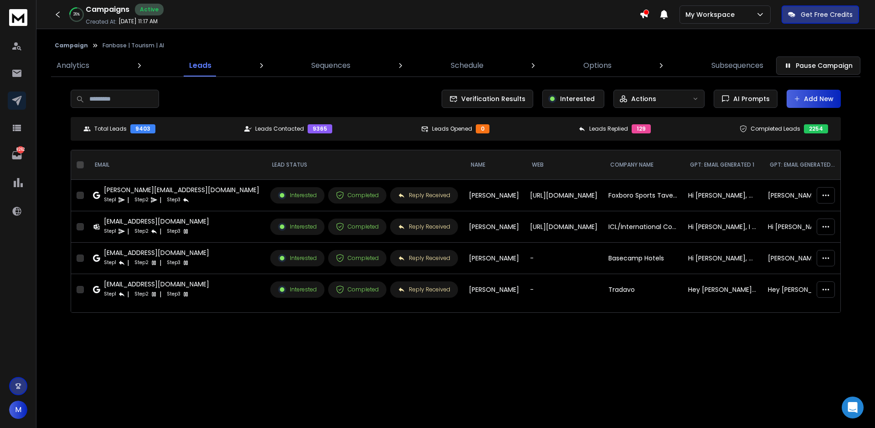
click at [556, 199] on td "https://foxborotavern.com" at bounding box center [564, 195] width 78 height 31
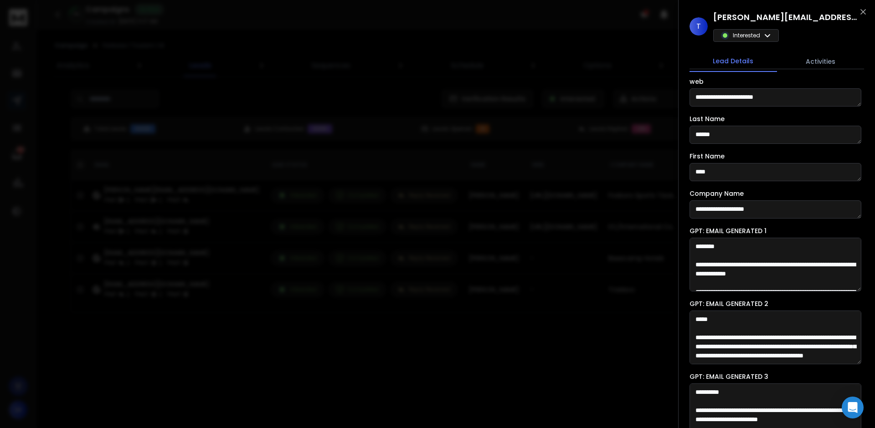
click at [645, 156] on div at bounding box center [437, 214] width 875 height 428
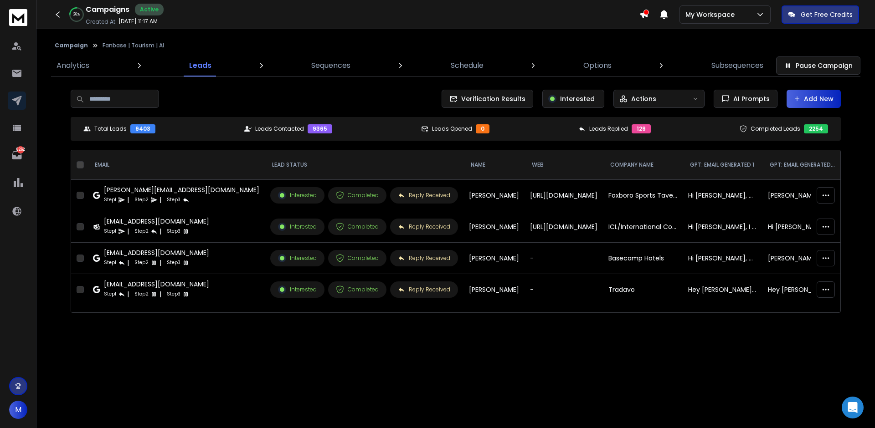
click at [470, 208] on td "Thom Popoli" at bounding box center [493, 195] width 61 height 31
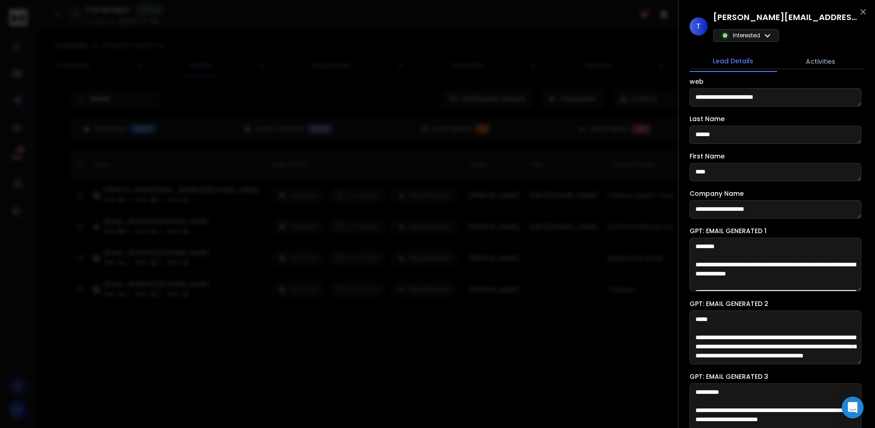
click at [811, 59] on button "Activities" at bounding box center [820, 61] width 87 height 20
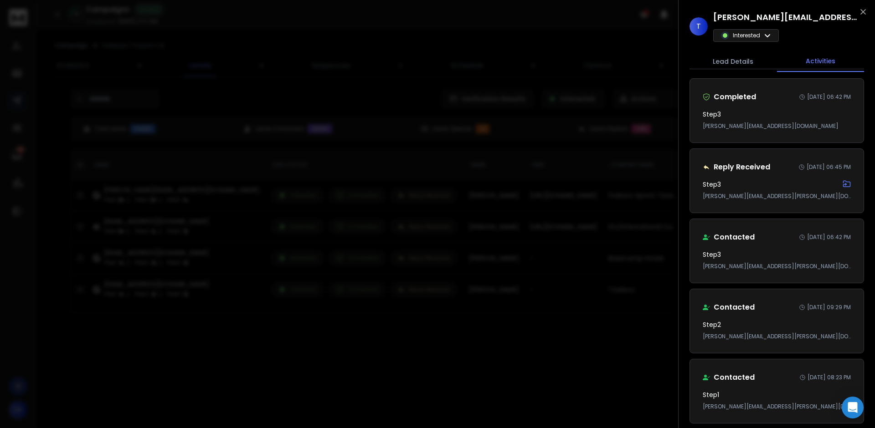
scroll to position [6, 0]
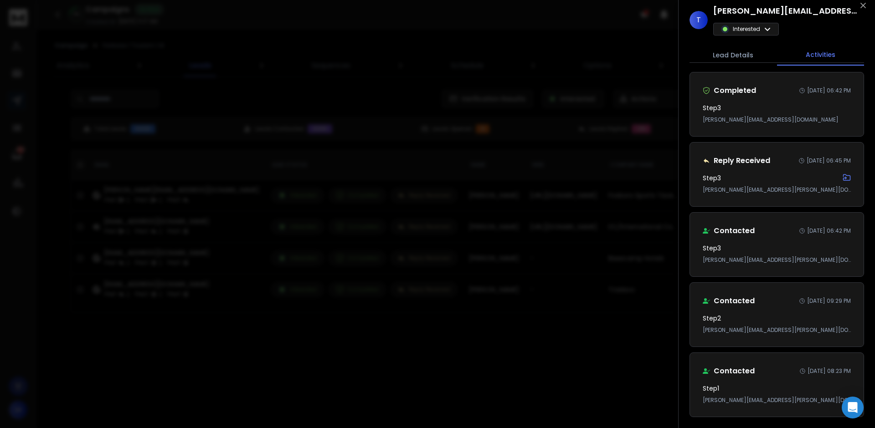
click at [612, 210] on div at bounding box center [437, 214] width 875 height 428
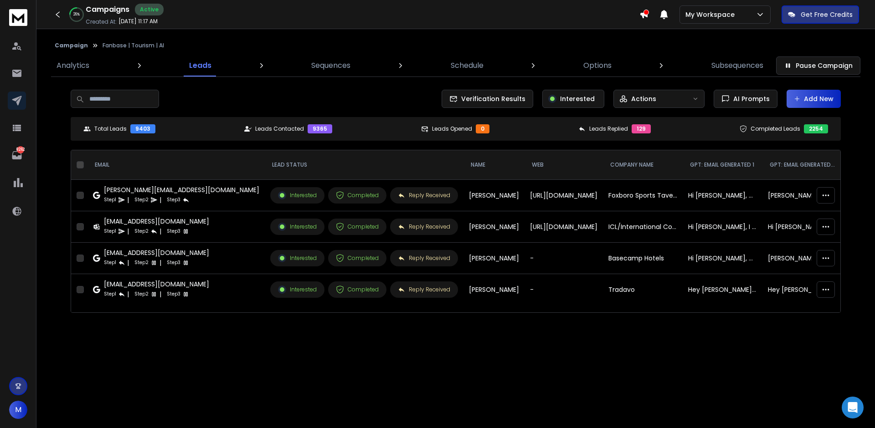
click at [645, 224] on td "ICL/International Content Liquidations" at bounding box center [643, 226] width 80 height 31
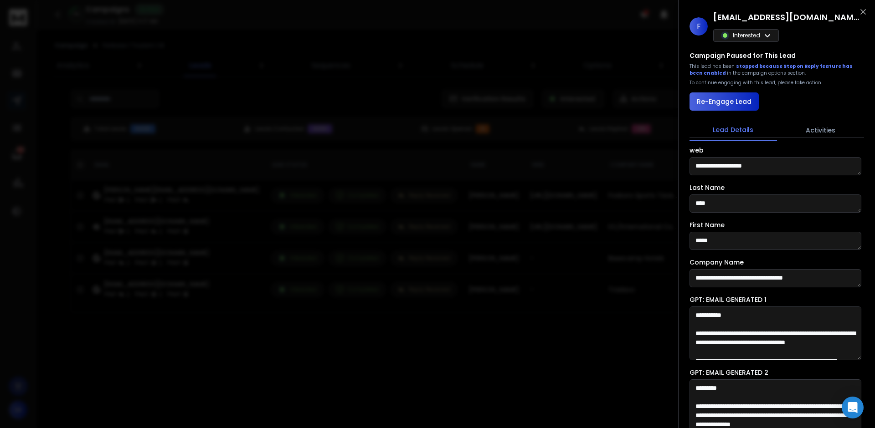
click at [823, 126] on button "Activities" at bounding box center [820, 130] width 87 height 20
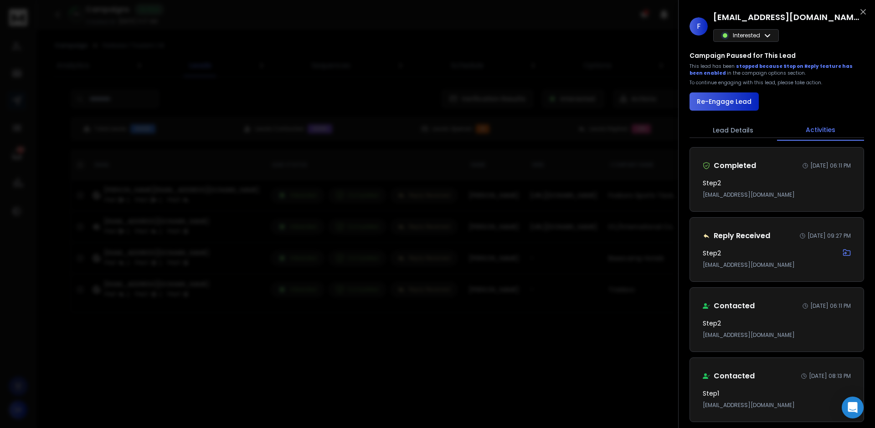
scroll to position [5, 0]
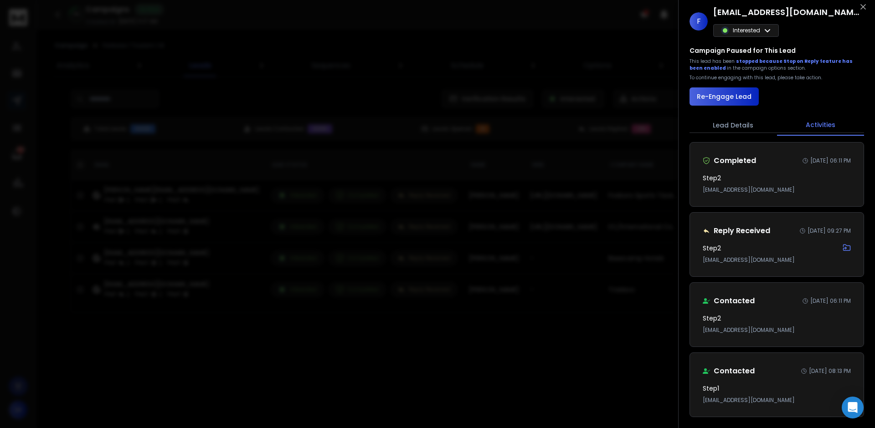
click at [451, 158] on div at bounding box center [437, 214] width 875 height 428
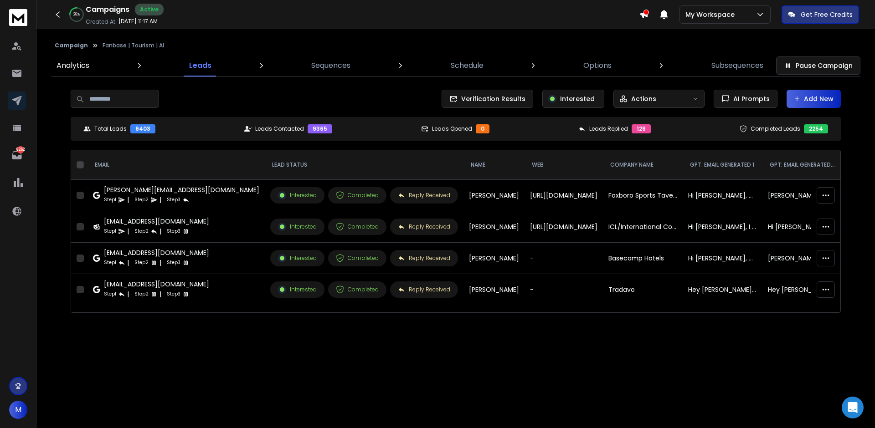
click at [72, 69] on p "Analytics" at bounding box center [73, 65] width 33 height 11
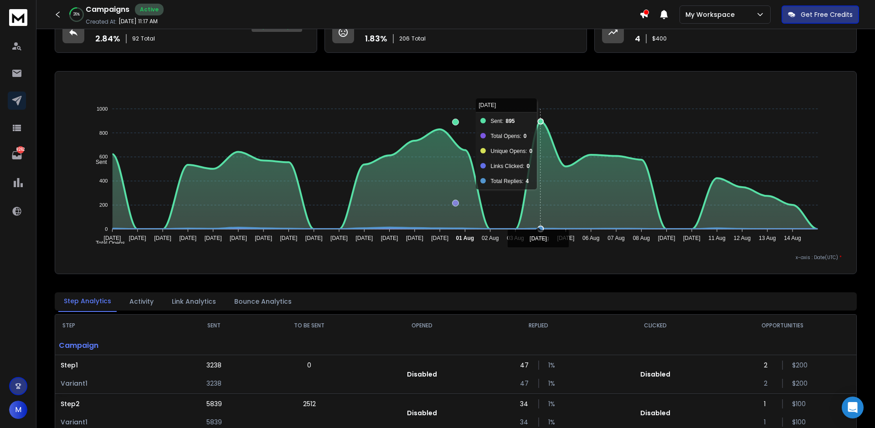
scroll to position [219, 0]
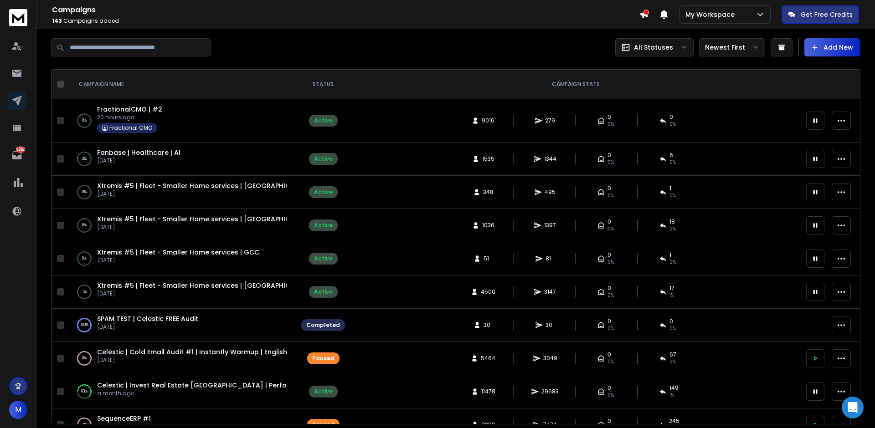
click at [113, 53] on input at bounding box center [130, 47] width 159 height 18
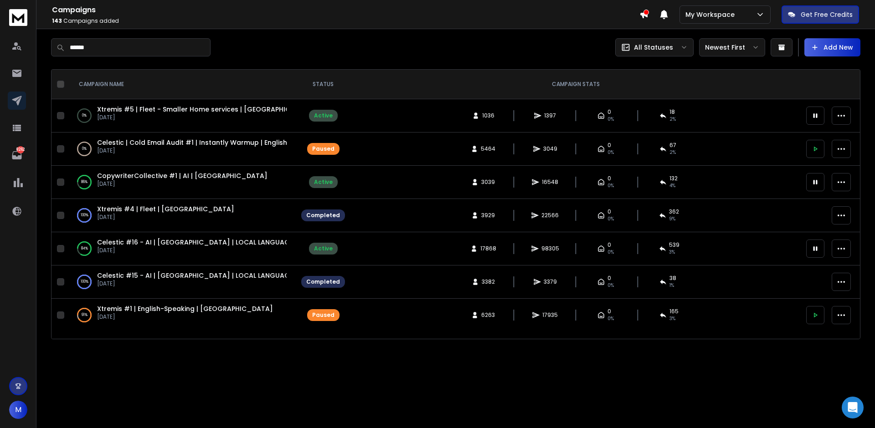
type input "******"
click at [177, 243] on span "Celestic #16 - AI | [GEOGRAPHIC_DATA] | LOCAL LANGUAGE | BROAD |" at bounding box center [211, 242] width 228 height 9
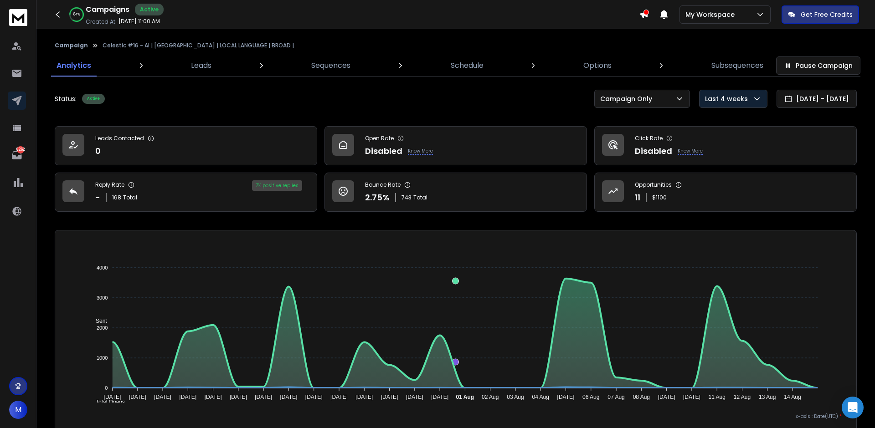
click at [705, 98] on p "Last 4 weeks" at bounding box center [728, 98] width 46 height 9
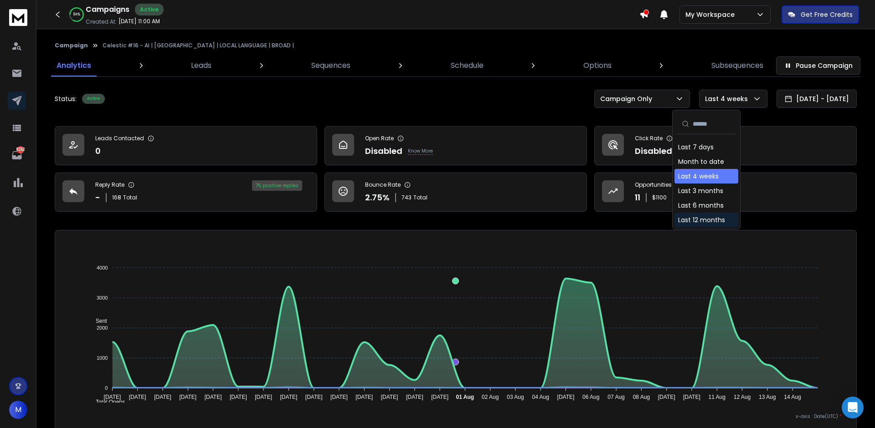
click at [697, 223] on div "Last 12 months" at bounding box center [701, 220] width 47 height 9
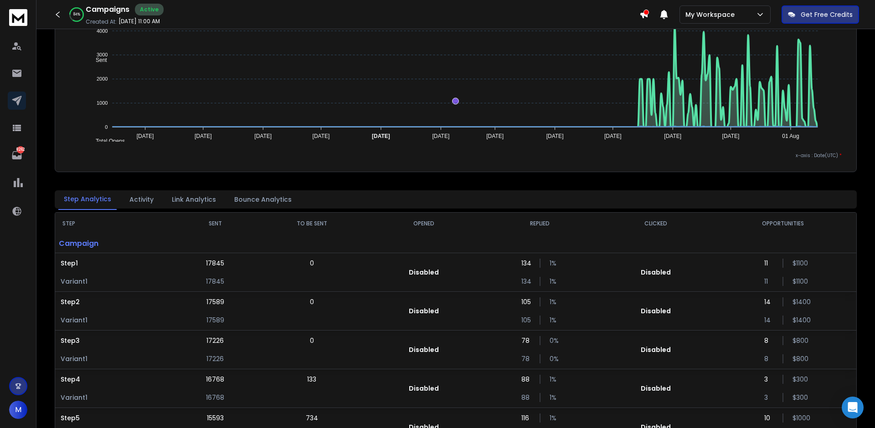
scroll to position [335, 0]
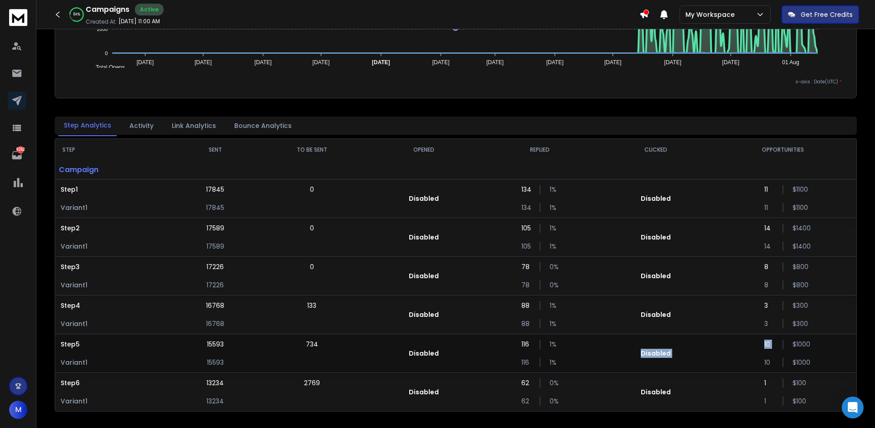
drag, startPoint x: 792, startPoint y: 343, endPoint x: 679, endPoint y: 344, distance: 113.5
click at [679, 344] on tr "Step 5 Variant 1 15593 15593 734 Disabled 116 1 % 116 1 % Disabled 10 $ 1000 10…" at bounding box center [455, 353] width 801 height 39
drag, startPoint x: 66, startPoint y: 341, endPoint x: 247, endPoint y: 355, distance: 181.5
click at [247, 355] on tr "Step 5 Variant 1 15593 15593 734 Disabled 116 1 % 116 1 % Disabled 10 $ 1000 10…" at bounding box center [455, 353] width 801 height 39
click at [247, 355] on div "15593 15593" at bounding box center [215, 353] width 65 height 27
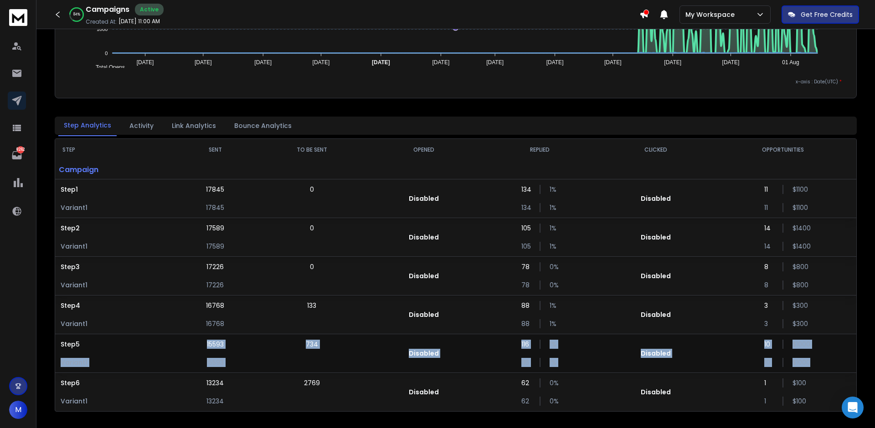
drag, startPoint x: 176, startPoint y: 351, endPoint x: 824, endPoint y: 368, distance: 648.2
click at [824, 368] on tr "Step 5 Variant 1 15593 15593 734 Disabled 116 1 % 116 1 % Disabled 10 $ 1000 10…" at bounding box center [455, 353] width 801 height 39
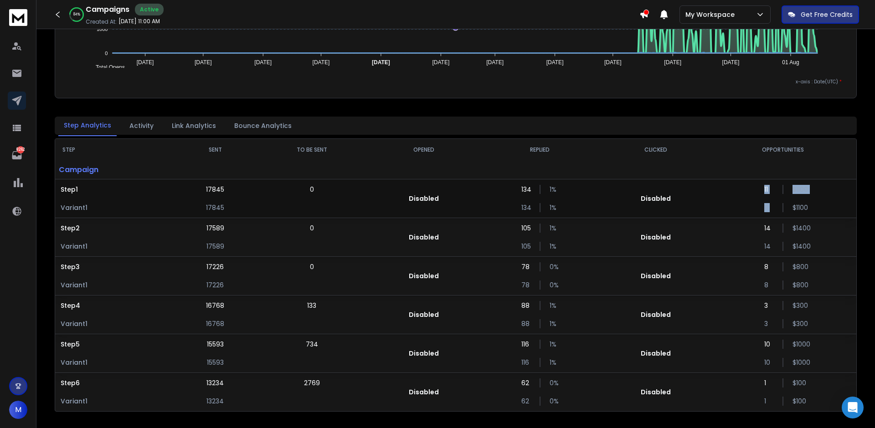
drag, startPoint x: 751, startPoint y: 190, endPoint x: 801, endPoint y: 203, distance: 52.2
click at [801, 203] on div "11 $ 1100 11 $ 1100" at bounding box center [783, 198] width 136 height 27
drag, startPoint x: 761, startPoint y: 228, endPoint x: 788, endPoint y: 249, distance: 34.8
click at [788, 249] on div "14 $ 1400 14 $ 1400" at bounding box center [783, 237] width 136 height 27
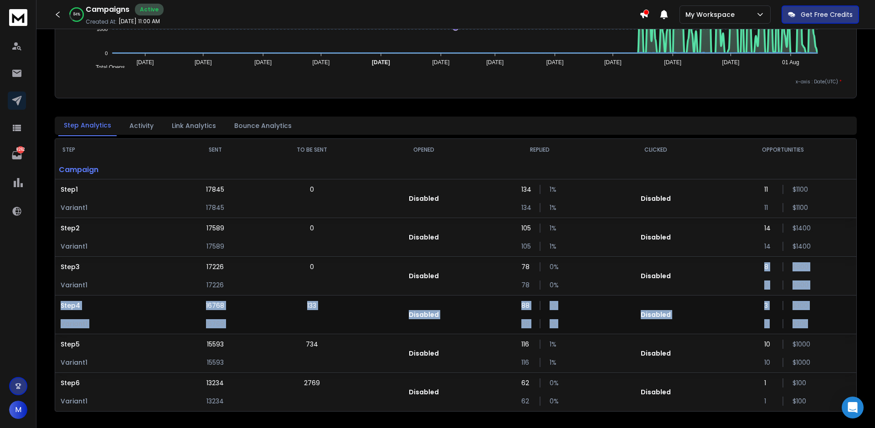
drag, startPoint x: 759, startPoint y: 263, endPoint x: 817, endPoint y: 328, distance: 87.2
click at [817, 328] on tbody "Campaign Step 1 Variant 1 17845 17845 0 Disabled 134 1 % 134 1 % Disabled 11 $ …" at bounding box center [455, 286] width 801 height 251
click at [817, 328] on div "3 $ 300 3 $ 300" at bounding box center [783, 314] width 136 height 27
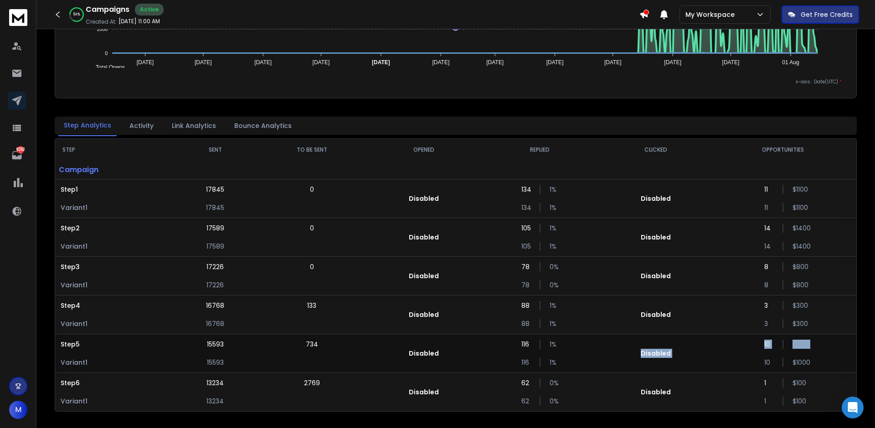
drag, startPoint x: 809, startPoint y: 346, endPoint x: 653, endPoint y: 345, distance: 155.9
click at [653, 345] on tr "Step 5 Variant 1 15593 15593 734 Disabled 116 1 % 116 1 % Disabled 10 $ 1000 10…" at bounding box center [455, 353] width 801 height 39
drag, startPoint x: 757, startPoint y: 304, endPoint x: 805, endPoint y: 305, distance: 47.4
click at [805, 305] on div "3 $ 300 3 $ 300" at bounding box center [783, 314] width 136 height 27
drag, startPoint x: 759, startPoint y: 347, endPoint x: 787, endPoint y: 346, distance: 28.7
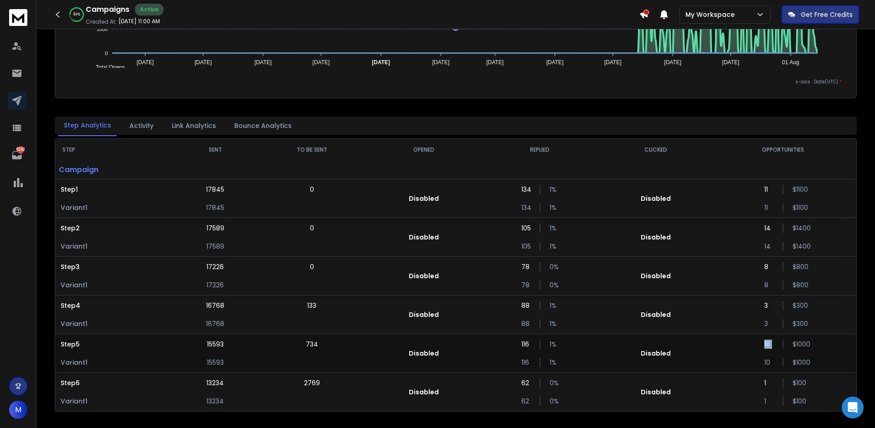
click at [787, 346] on div "10 $ 1000 10 $ 1000" at bounding box center [783, 353] width 136 height 27
drag, startPoint x: 297, startPoint y: 335, endPoint x: 338, endPoint y: 347, distance: 42.7
click at [338, 347] on td "734" at bounding box center [311, 353] width 117 height 39
drag, startPoint x: 757, startPoint y: 227, endPoint x: 821, endPoint y: 234, distance: 64.2
click at [821, 234] on div "14 $ 1400 14 $ 1400" at bounding box center [783, 237] width 136 height 27
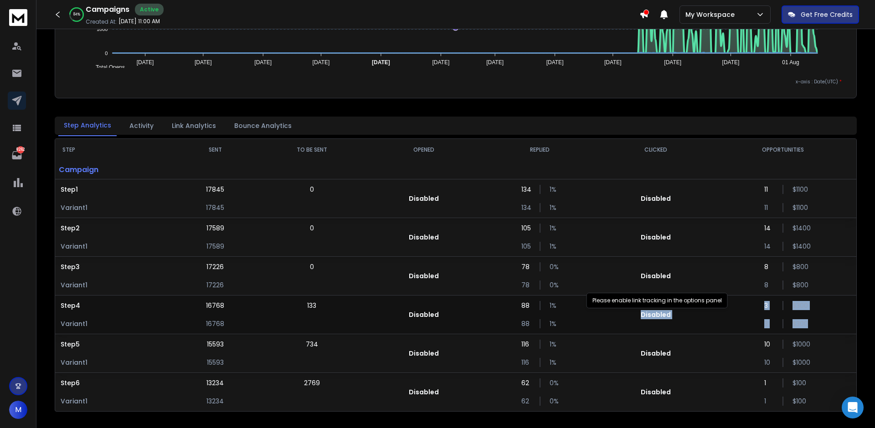
drag, startPoint x: 814, startPoint y: 325, endPoint x: 680, endPoint y: 310, distance: 135.3
click at [680, 310] on tr "Step 4 Variant 1 16768 16768 133 Disabled 88 1 % 88 1 % Disabled 3 $ 300 3 $ 300" at bounding box center [455, 315] width 801 height 39
click at [508, 389] on div "62 0 % 62 0 %" at bounding box center [540, 392] width 115 height 27
drag, startPoint x: 522, startPoint y: 339, endPoint x: 689, endPoint y: 357, distance: 168.6
click at [689, 357] on tr "Step 5 Variant 1 15593 15593 734 Disabled 116 1 % 116 1 % Disabled 10 $ 1000 10…" at bounding box center [455, 353] width 801 height 39
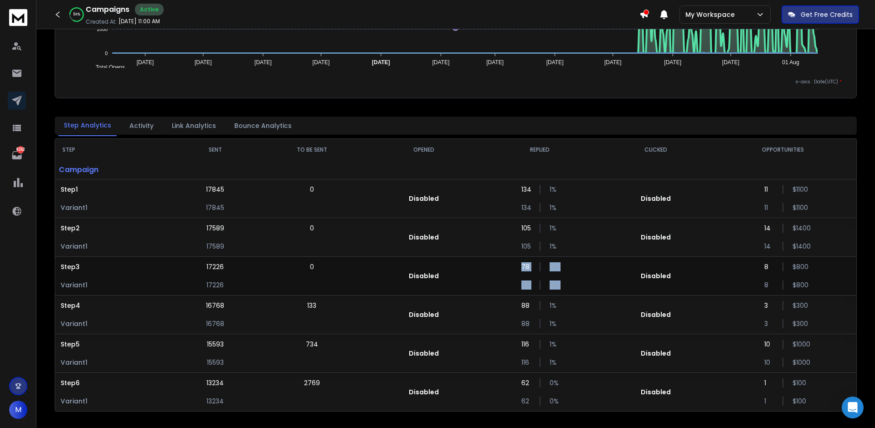
drag, startPoint x: 510, startPoint y: 271, endPoint x: 613, endPoint y: 271, distance: 103.0
click at [613, 271] on tr "Step 3 Variant 1 17226 17226 0 Disabled 78 0 % 78 0 % Disabled 8 $ 800 8 $ 800" at bounding box center [455, 276] width 801 height 39
click at [507, 281] on div "78 0 % 78 0 %" at bounding box center [540, 275] width 115 height 27
drag, startPoint x: 487, startPoint y: 269, endPoint x: 730, endPoint y: 278, distance: 243.9
click at [730, 278] on tr "Step 3 Variant 1 17226 17226 0 Disabled 78 0 % 78 0 % Disabled 8 $ 800 8 $ 800" at bounding box center [455, 276] width 801 height 39
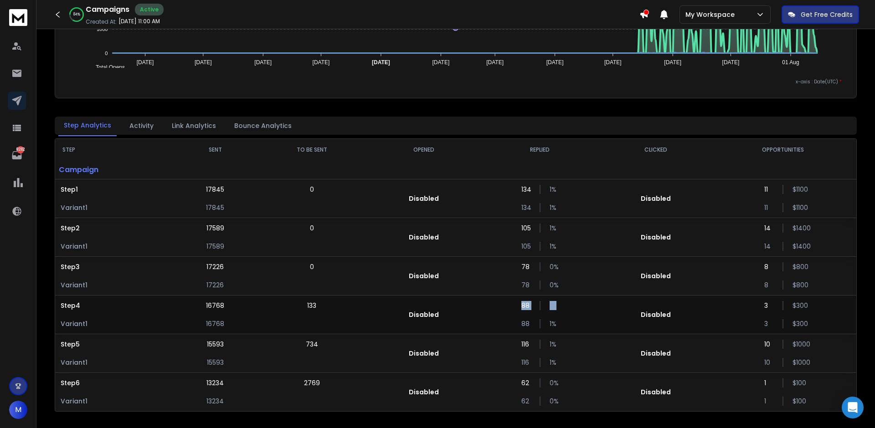
drag, startPoint x: 511, startPoint y: 309, endPoint x: 546, endPoint y: 314, distance: 35.9
click at [546, 314] on div "88 1 % 88 1 %" at bounding box center [540, 314] width 115 height 27
drag, startPoint x: 750, startPoint y: 314, endPoint x: 794, endPoint y: 323, distance: 45.0
click at [794, 323] on div "3 $ 300 3 $ 300" at bounding box center [783, 314] width 136 height 27
drag, startPoint x: 519, startPoint y: 306, endPoint x: 549, endPoint y: 306, distance: 29.2
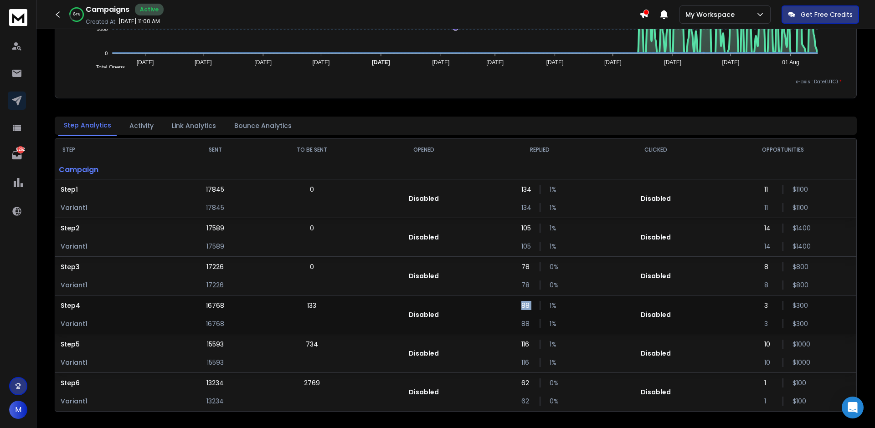
click at [549, 306] on div "88 1 % 88 1 %" at bounding box center [540, 314] width 115 height 27
drag, startPoint x: 518, startPoint y: 265, endPoint x: 556, endPoint y: 265, distance: 38.3
click at [554, 265] on div "78 0 % 78 0 %" at bounding box center [540, 275] width 115 height 27
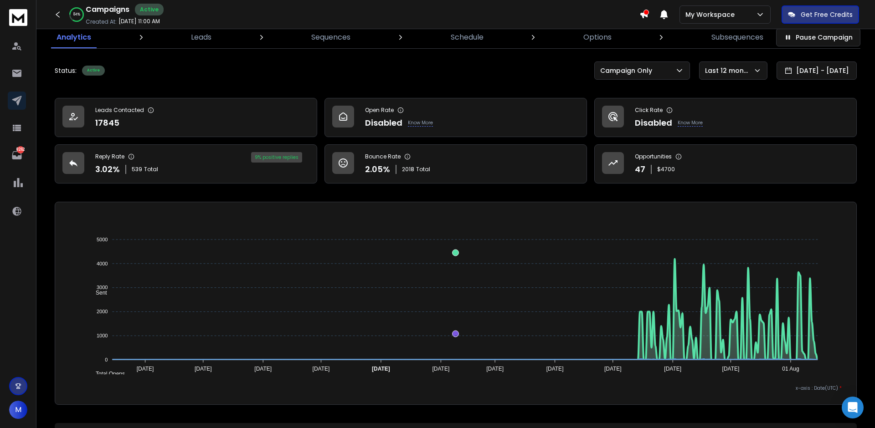
scroll to position [0, 0]
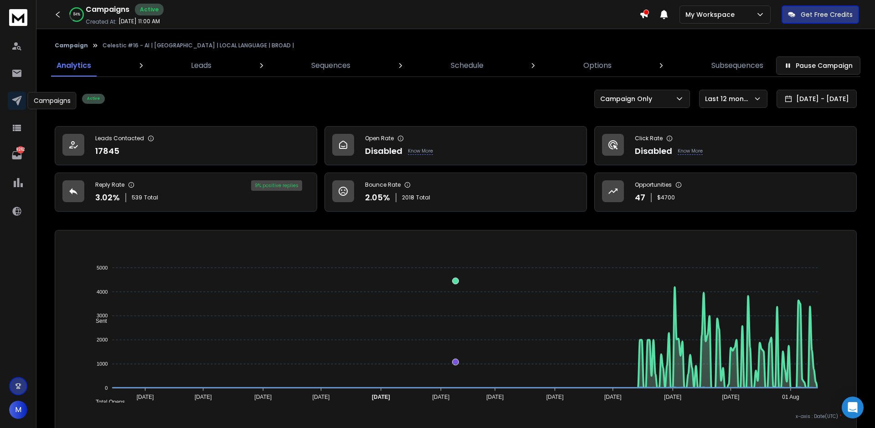
click at [16, 97] on icon at bounding box center [16, 100] width 11 height 11
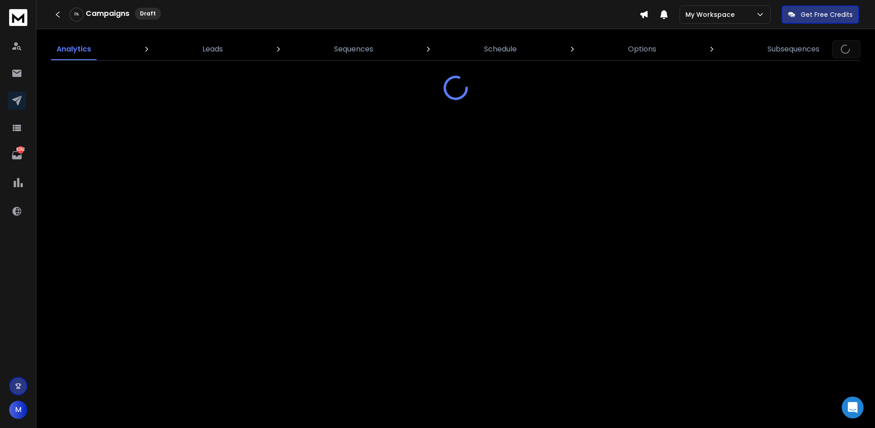
click at [351, 46] on p "Sequences" at bounding box center [353, 49] width 39 height 11
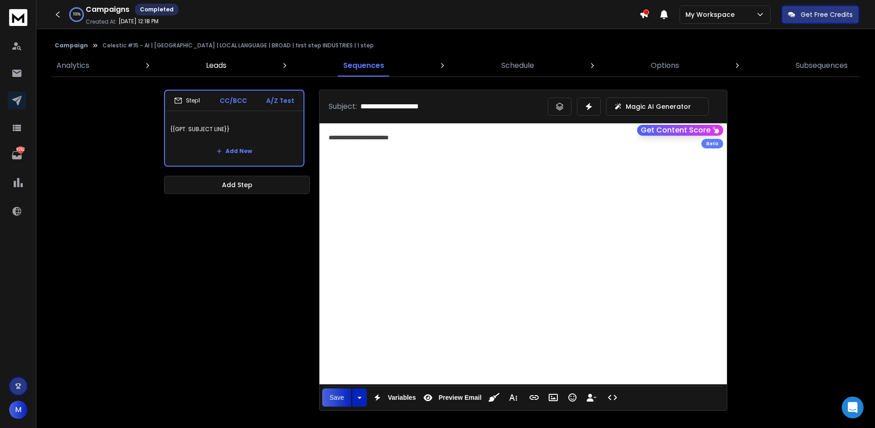
click at [219, 63] on p "Leads" at bounding box center [216, 65] width 21 height 11
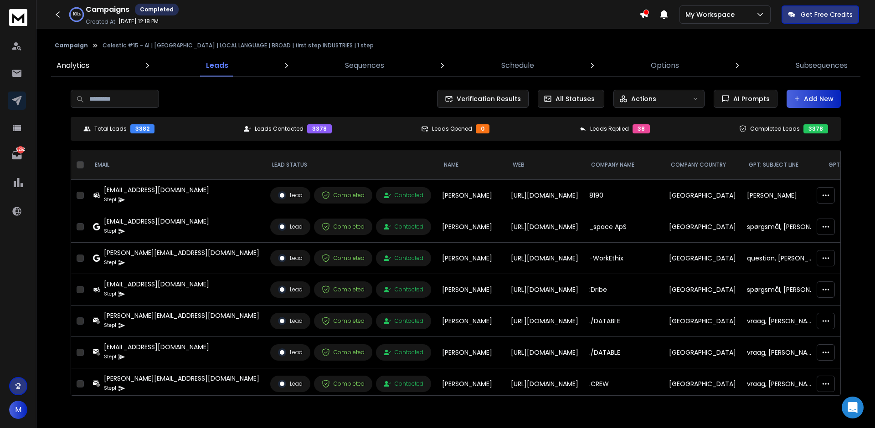
click at [73, 70] on p "Analytics" at bounding box center [73, 65] width 33 height 11
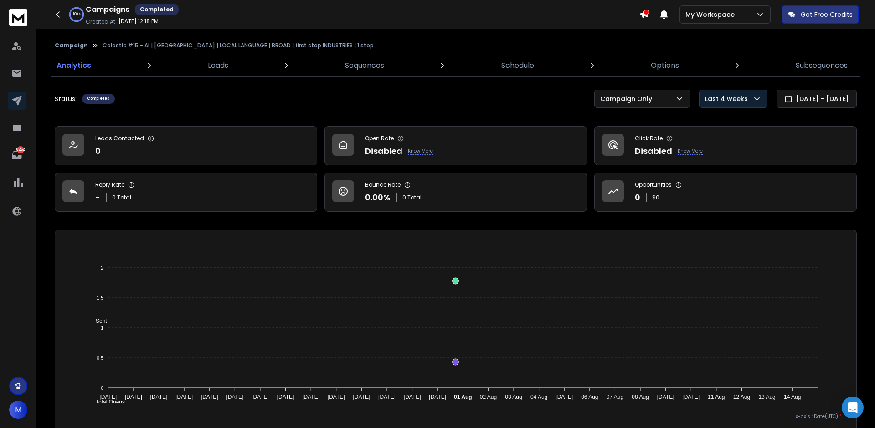
click at [699, 92] on button "Last 4 weeks" at bounding box center [733, 99] width 68 height 18
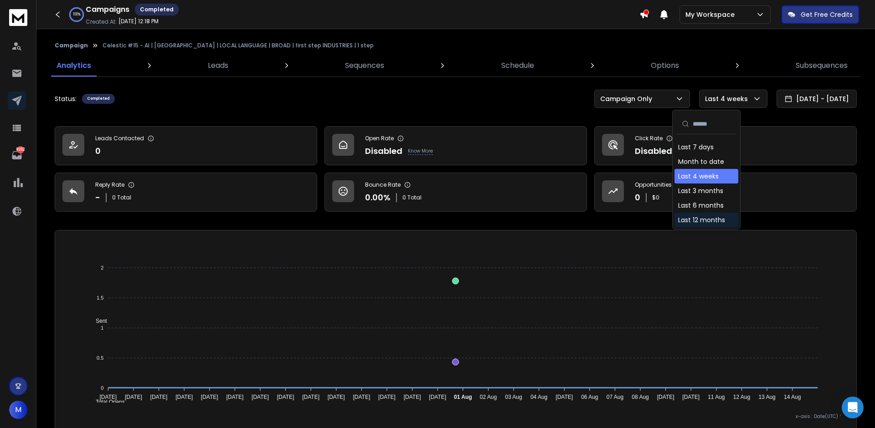
click at [700, 221] on div "Last 12 months" at bounding box center [701, 220] width 47 height 9
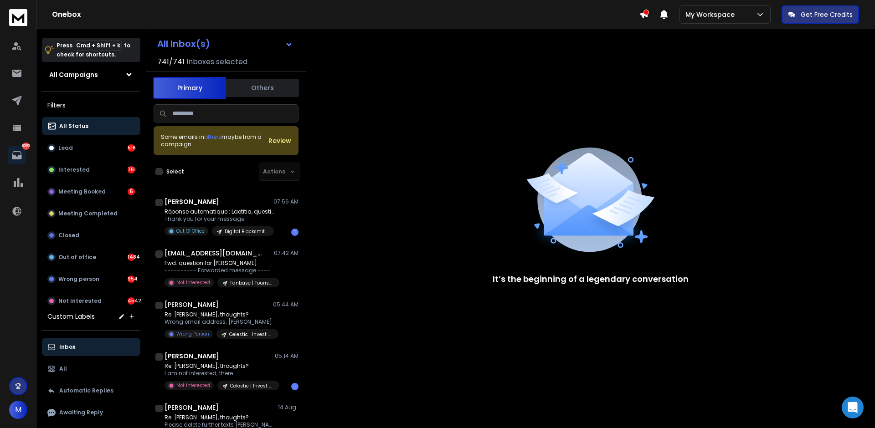
click at [215, 127] on div "Some emails in others maybe from a campaign Review" at bounding box center [226, 140] width 145 height 29
click at [215, 124] on div "Some emails in others maybe from a campaign Review Select Actions [PERSON_NAME]…" at bounding box center [225, 304] width 159 height 406
click at [215, 122] on input at bounding box center [226, 113] width 145 height 18
paste input "**********"
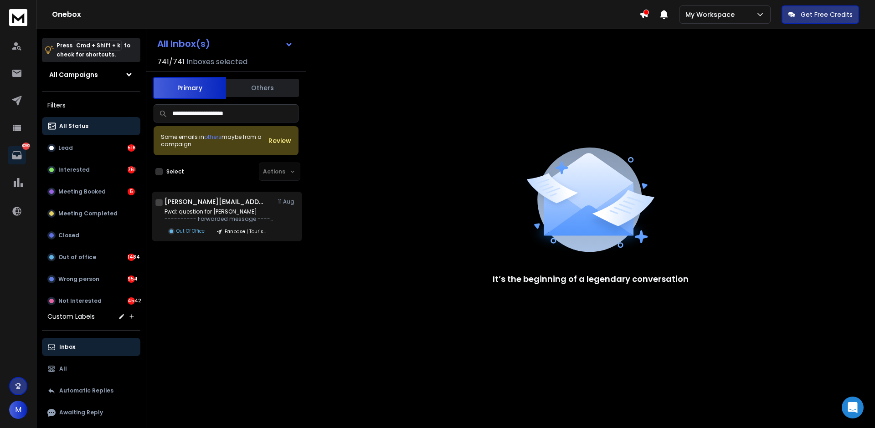
type input "**********"
click at [252, 227] on div "Fanbase | Tourism | AI" at bounding box center [243, 231] width 62 height 10
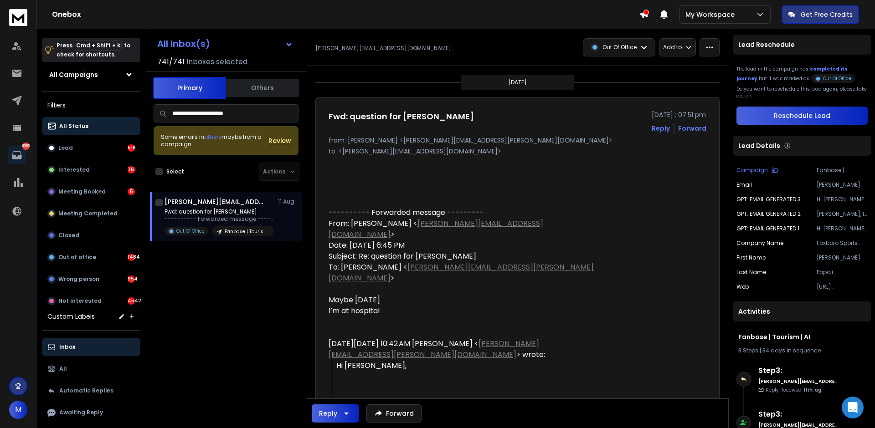
click at [326, 276] on div "Fwd: question for [PERSON_NAME] [DATE] : 07:51 pm Reply Forward from: [PERSON_N…" at bounding box center [517, 397] width 404 height 601
drag, startPoint x: 326, startPoint y: 276, endPoint x: 390, endPoint y: 292, distance: 65.9
click at [392, 290] on div "Fwd: question for [PERSON_NAME] [DATE] : 07:51 pm Reply Forward from: [PERSON_N…" at bounding box center [517, 397] width 404 height 601
click at [371, 206] on div at bounding box center [462, 201] width 266 height 11
drag, startPoint x: 371, startPoint y: 206, endPoint x: 420, endPoint y: 206, distance: 48.8
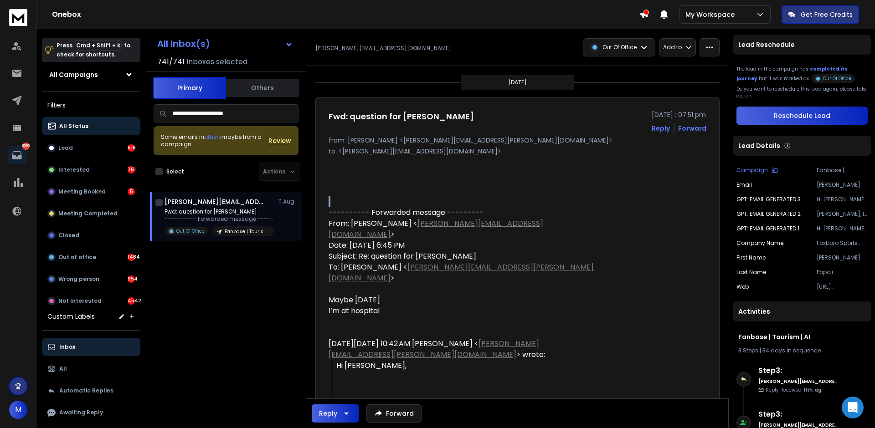
click at [420, 206] on div at bounding box center [462, 201] width 266 height 11
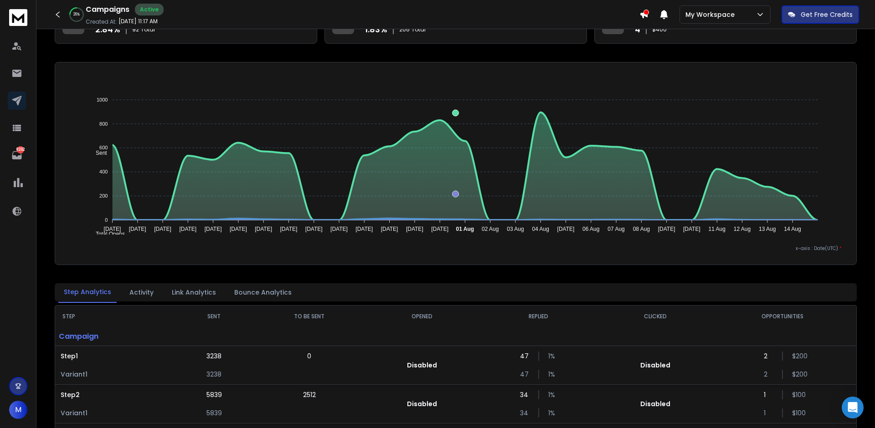
scroll to position [219, 0]
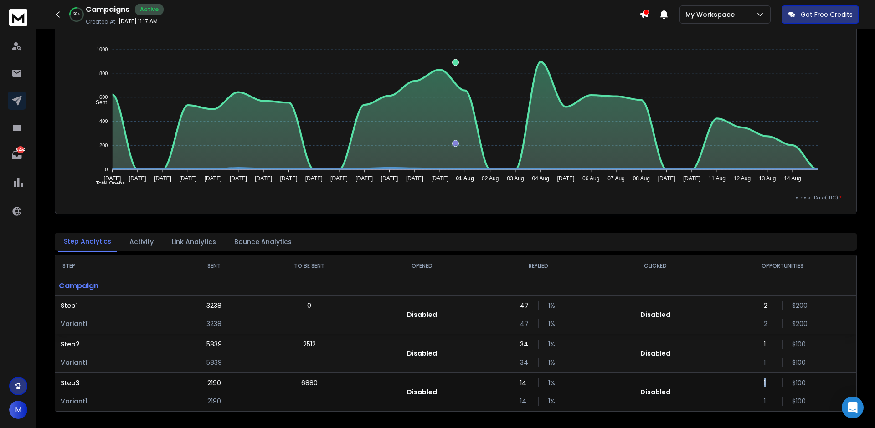
drag, startPoint x: 763, startPoint y: 386, endPoint x: 772, endPoint y: 386, distance: 8.7
click at [772, 386] on p "1" at bounding box center [768, 383] width 9 height 9
click at [766, 386] on p "1" at bounding box center [768, 383] width 9 height 9
drag, startPoint x: 764, startPoint y: 382, endPoint x: 769, endPoint y: 382, distance: 5.0
click at [769, 382] on p "1" at bounding box center [768, 383] width 9 height 9
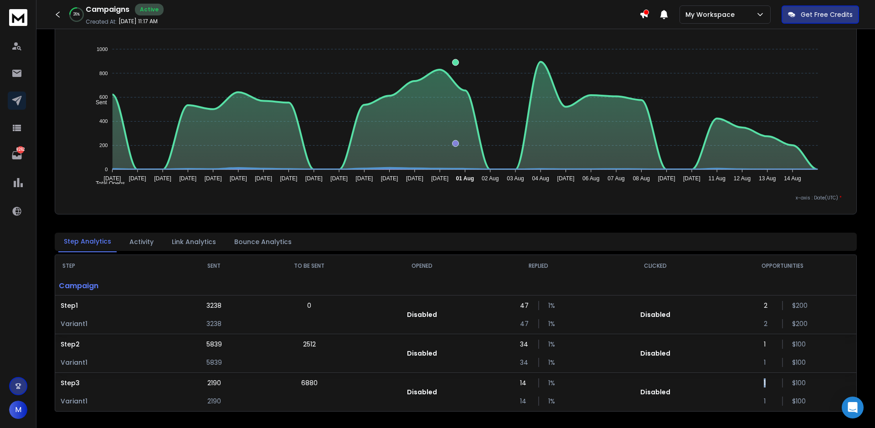
scroll to position [0, 0]
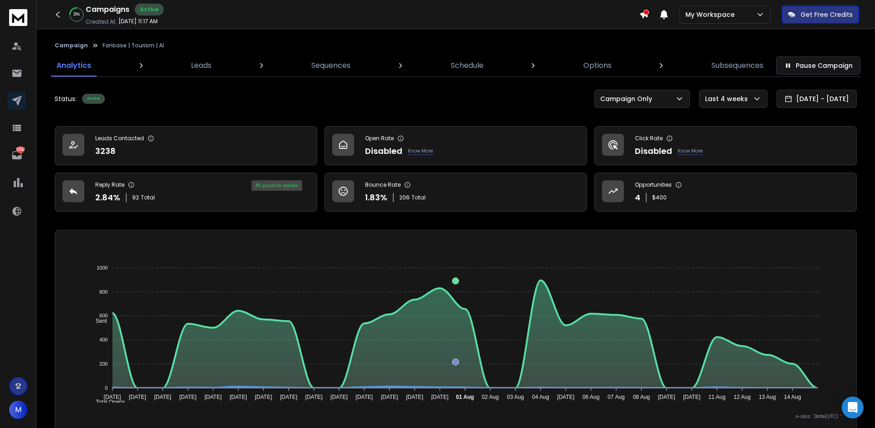
click at [447, 172] on div "Leads Contacted 3238 Open Rate Disabled Know More Click Rate Disabled Know More…" at bounding box center [456, 169] width 802 height 86
